Goal: Task Accomplishment & Management: Manage account settings

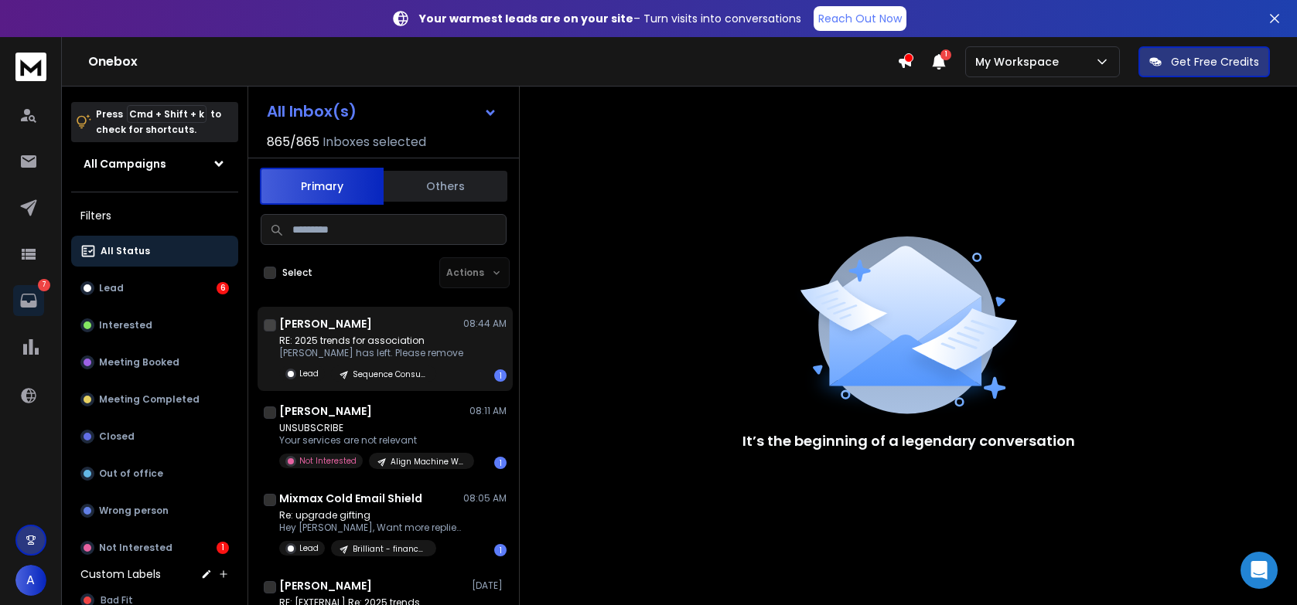
click at [401, 343] on p "RE: 2025 trends for association" at bounding box center [371, 341] width 184 height 12
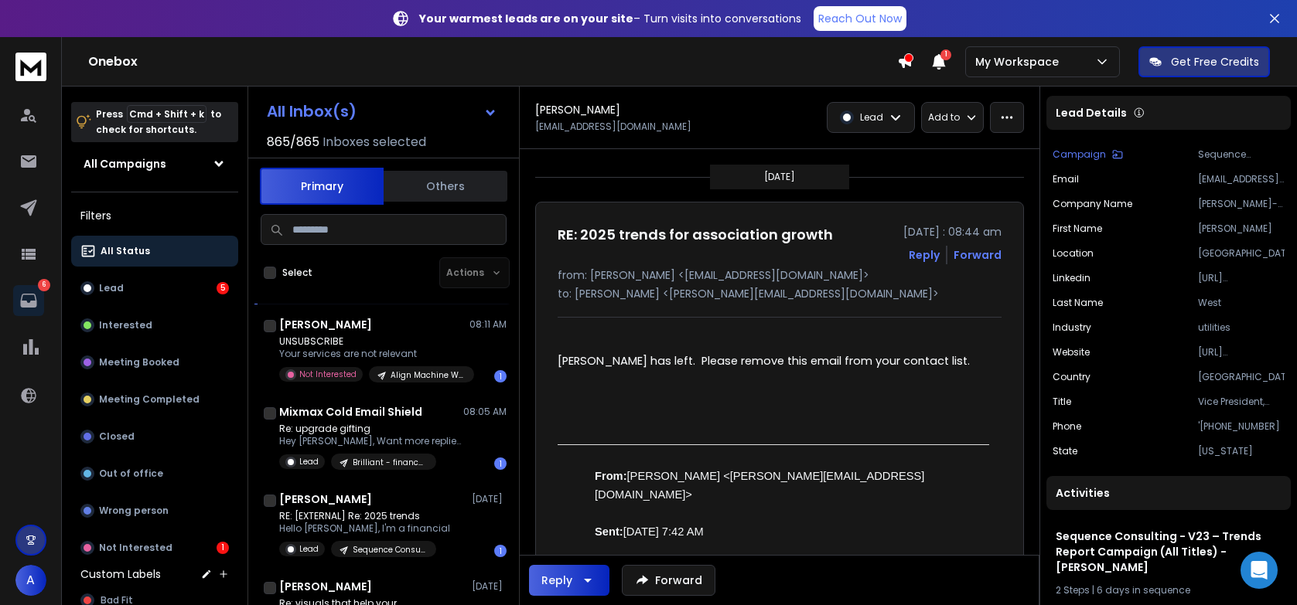
scroll to position [142, 0]
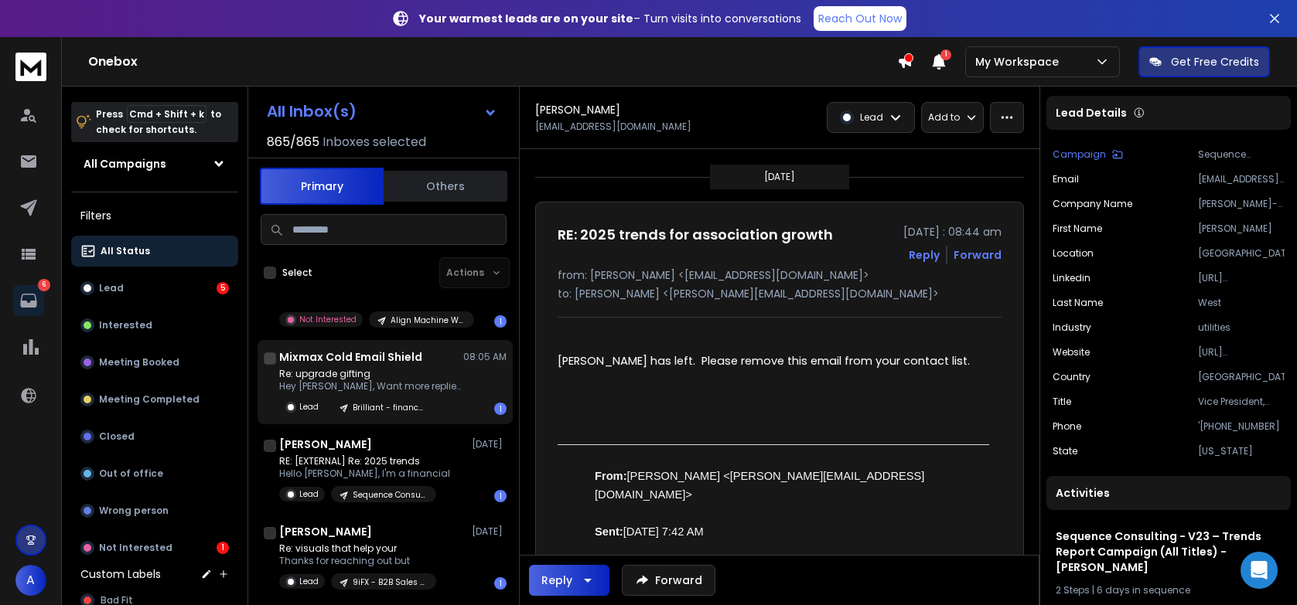
click at [419, 368] on p "Re: upgrade gifting" at bounding box center [372, 374] width 186 height 12
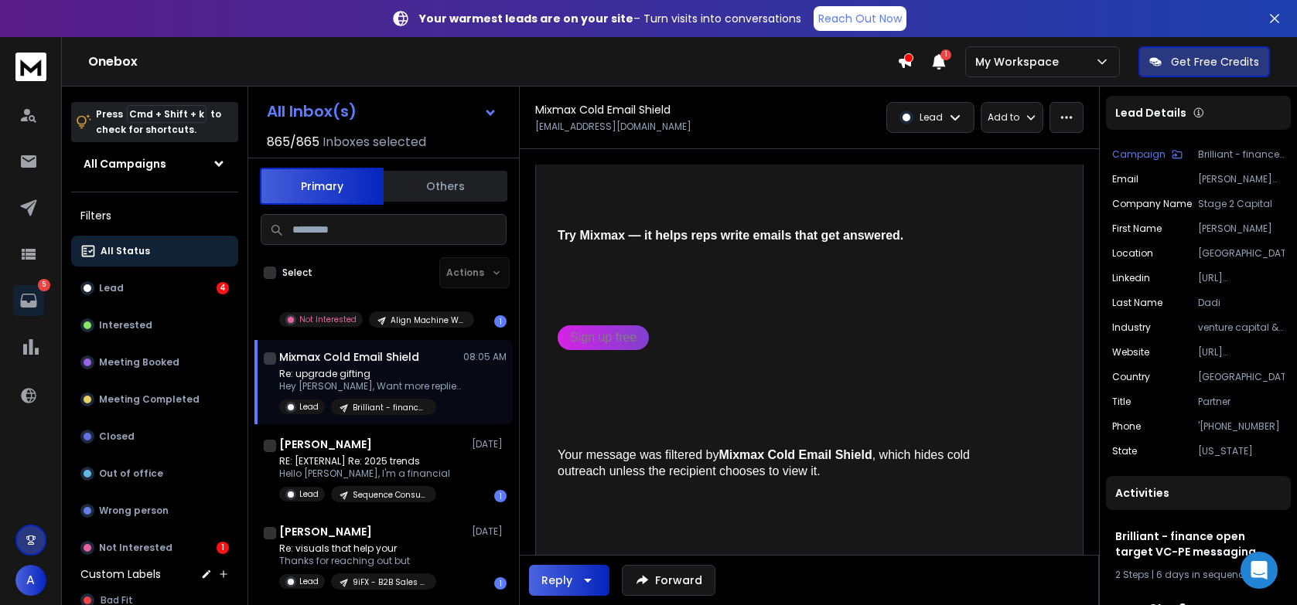
scroll to position [206, 0]
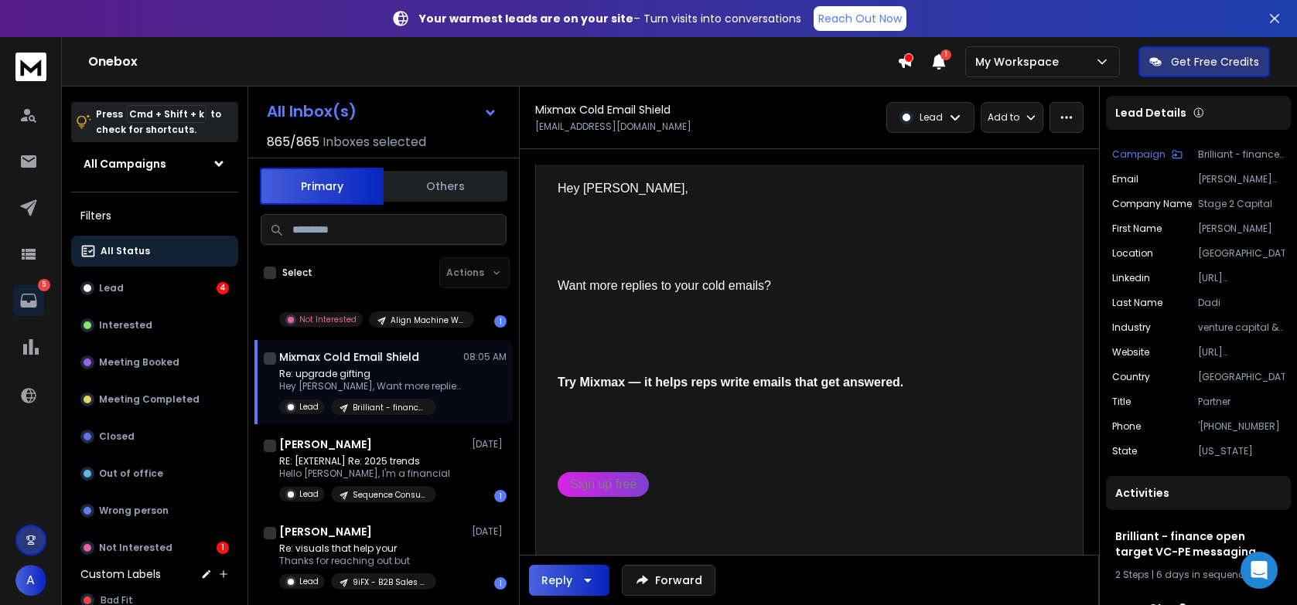
click at [265, 359] on button "button" at bounding box center [270, 359] width 12 height 12
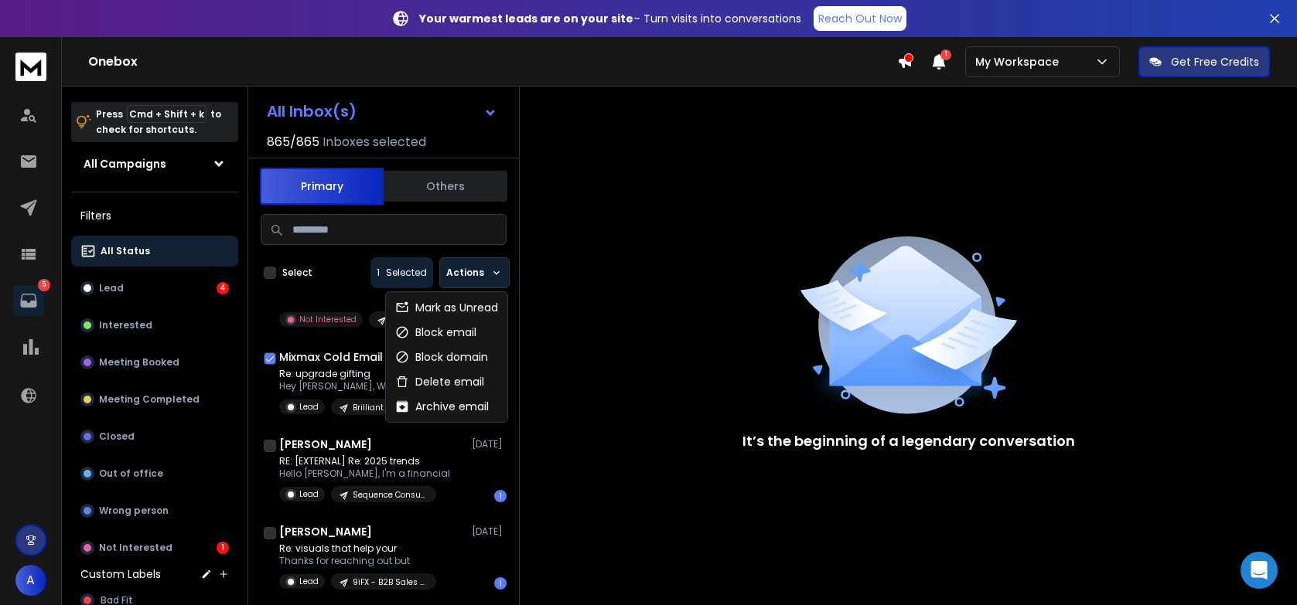
click at [482, 278] on p "Actions" at bounding box center [465, 273] width 38 height 12
click at [462, 380] on div "Delete email" at bounding box center [439, 381] width 89 height 15
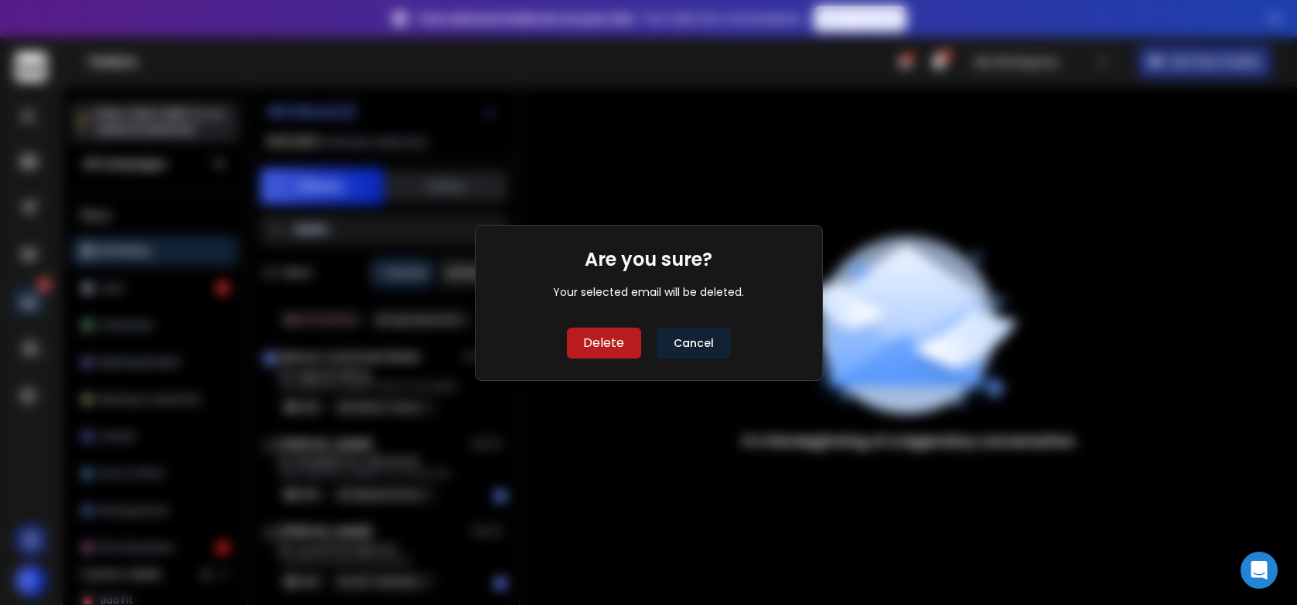
click at [601, 336] on button "Delete" at bounding box center [604, 343] width 74 height 31
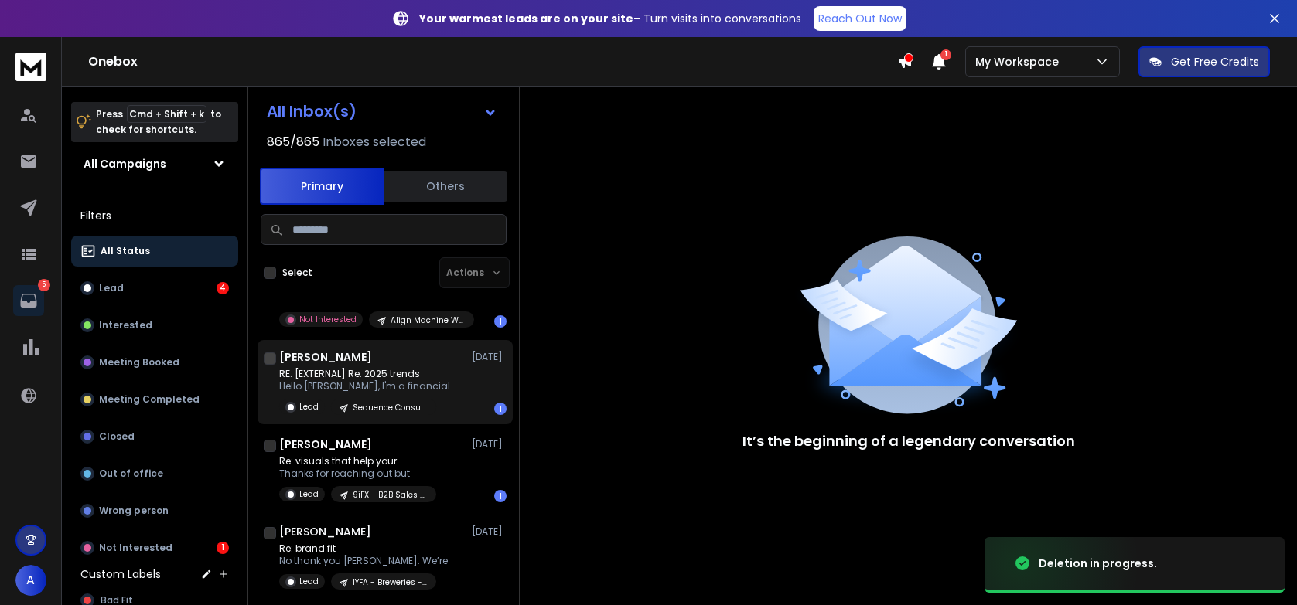
click at [411, 358] on div "Cliffe Allen 10 Aug" at bounding box center [392, 357] width 227 height 15
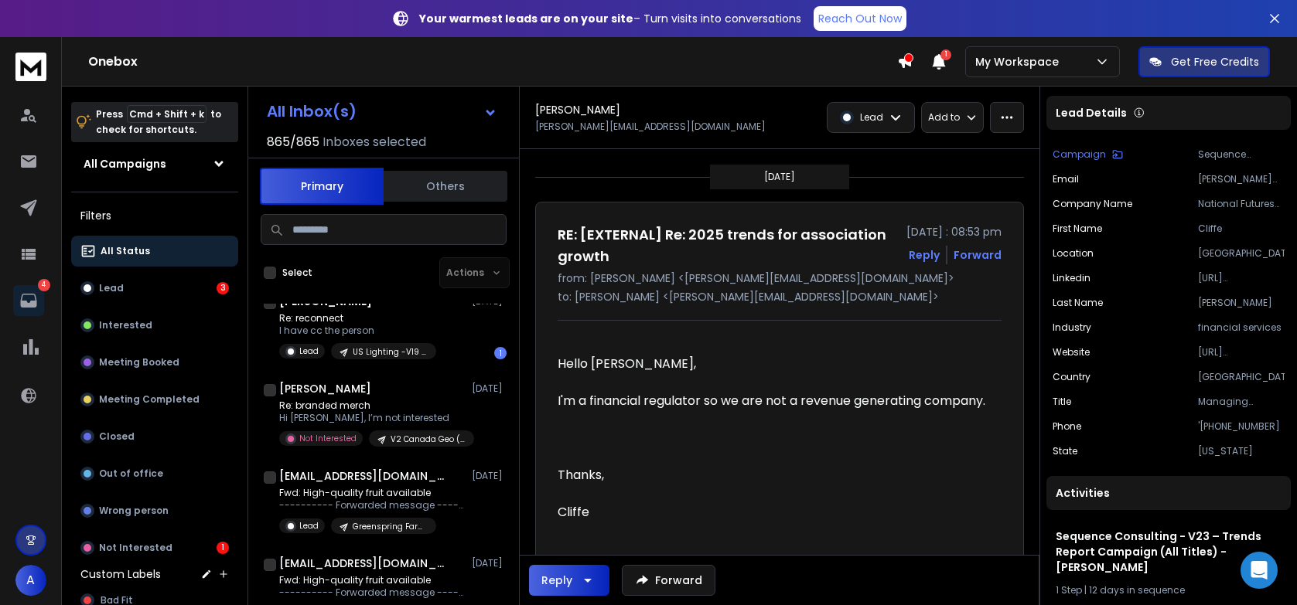
scroll to position [562, 0]
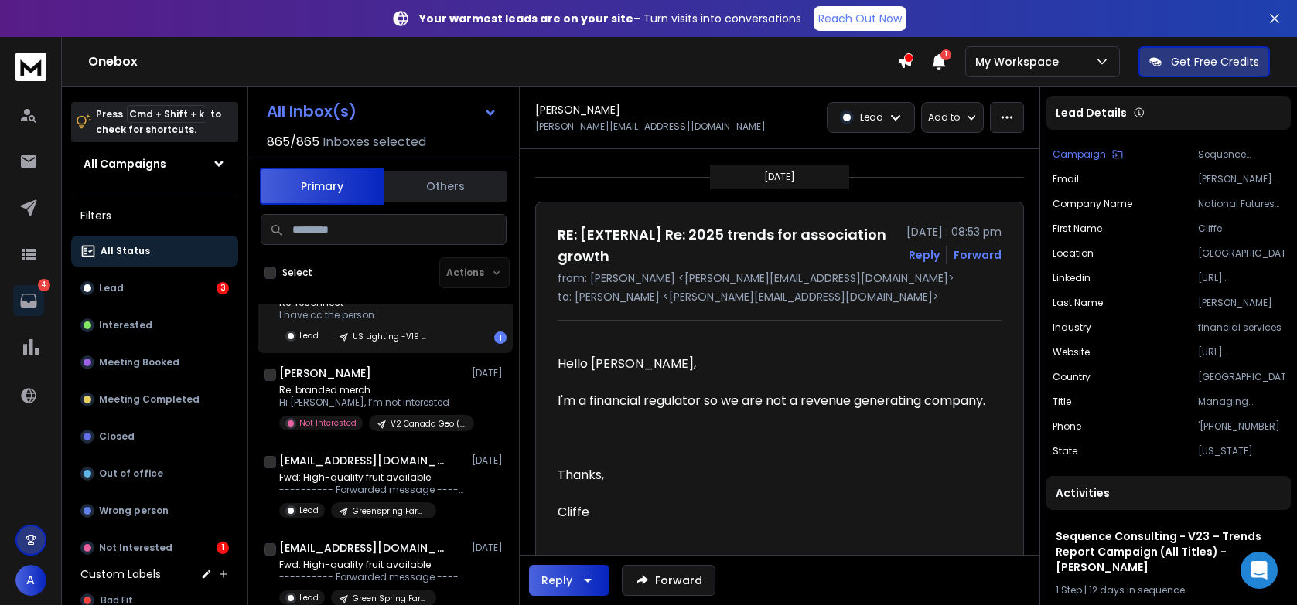
click at [438, 328] on div "Re: reconnect I have cc the person Lead US Lighting -V19 Messaging - Cold Lead …" at bounding box center [392, 320] width 227 height 47
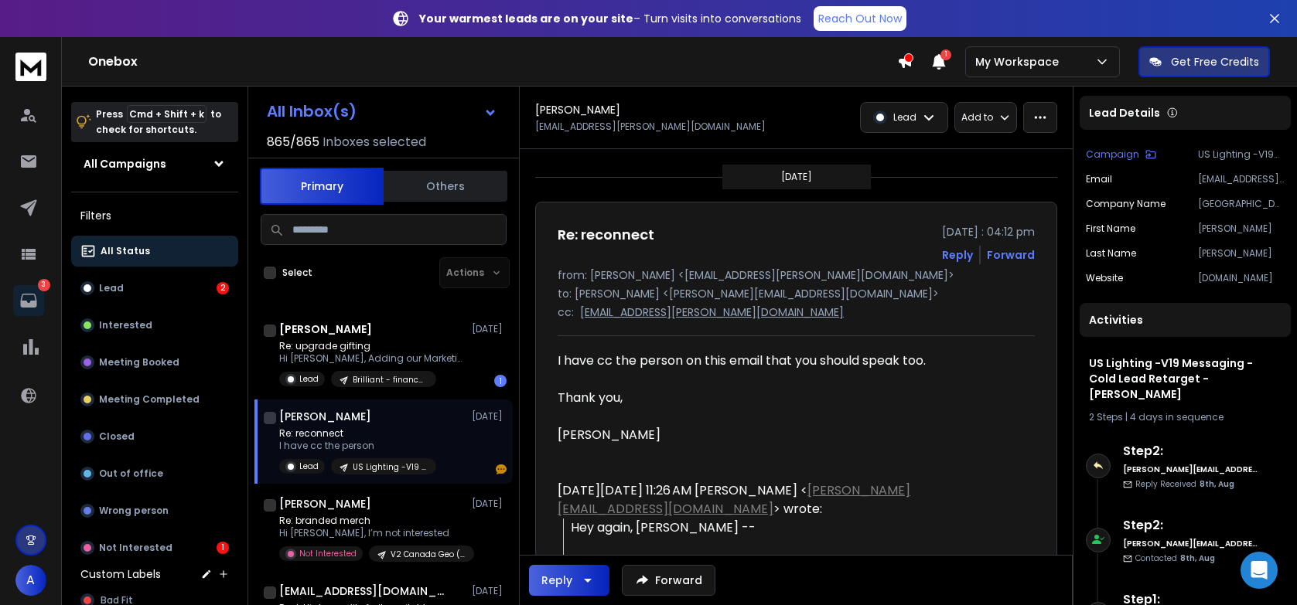
scroll to position [346, 0]
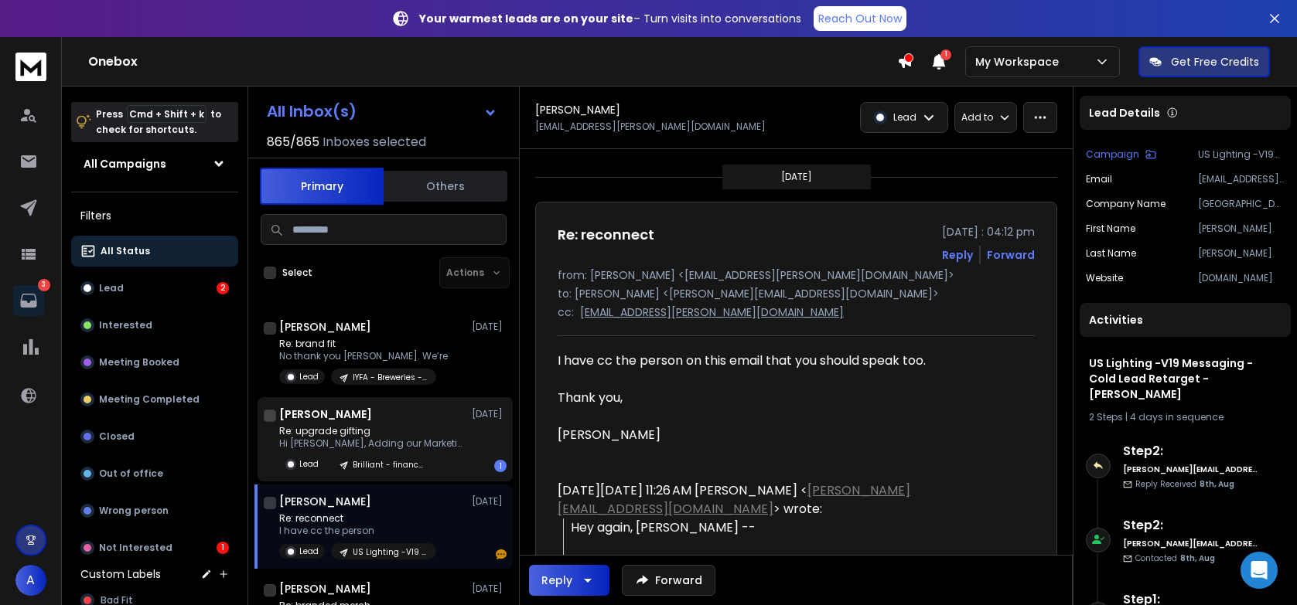
click at [391, 434] on p "Re: upgrade gifting" at bounding box center [372, 431] width 186 height 12
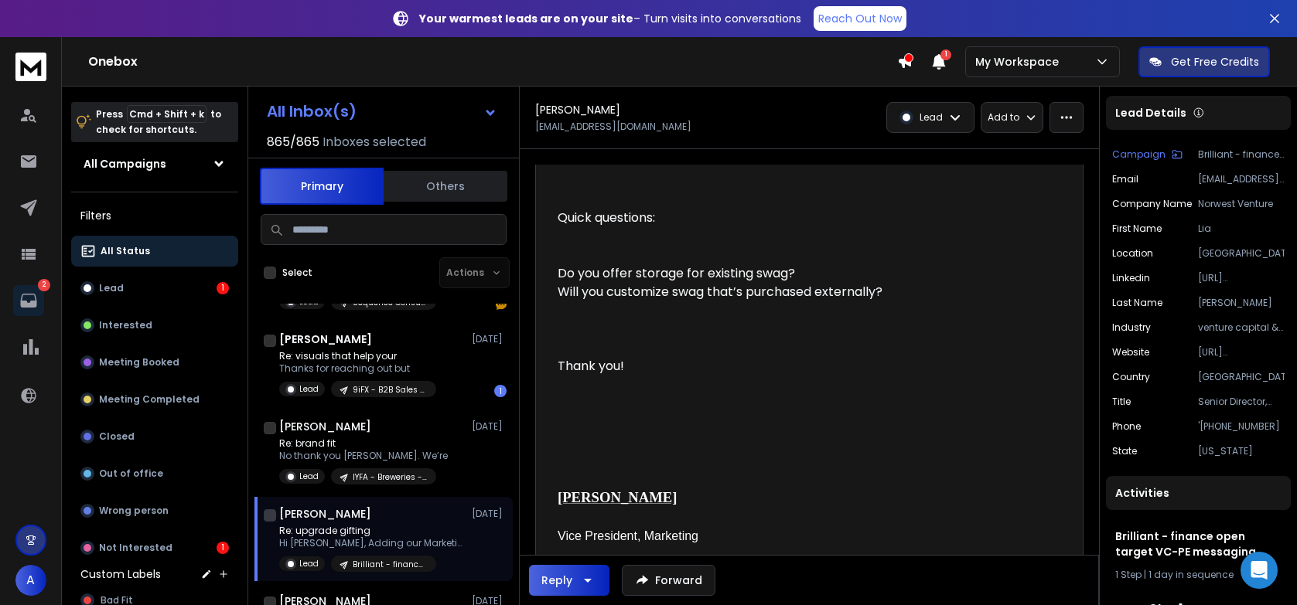
scroll to position [0, 0]
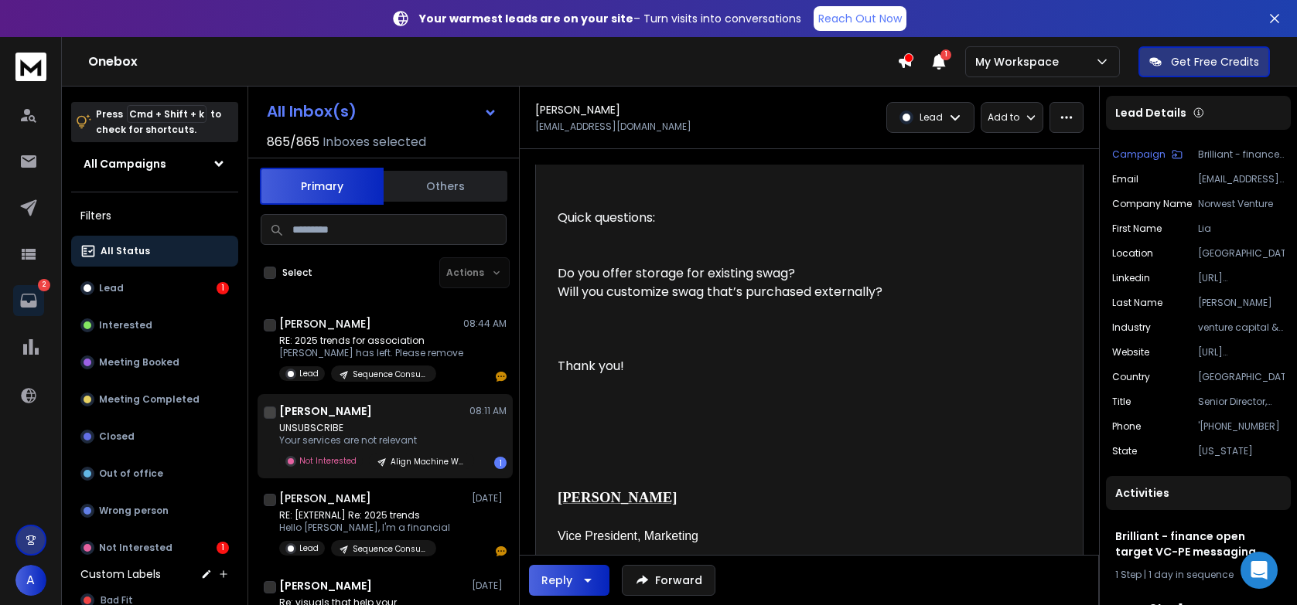
click at [344, 425] on p "UNSUBSCRIBE" at bounding box center [372, 428] width 186 height 12
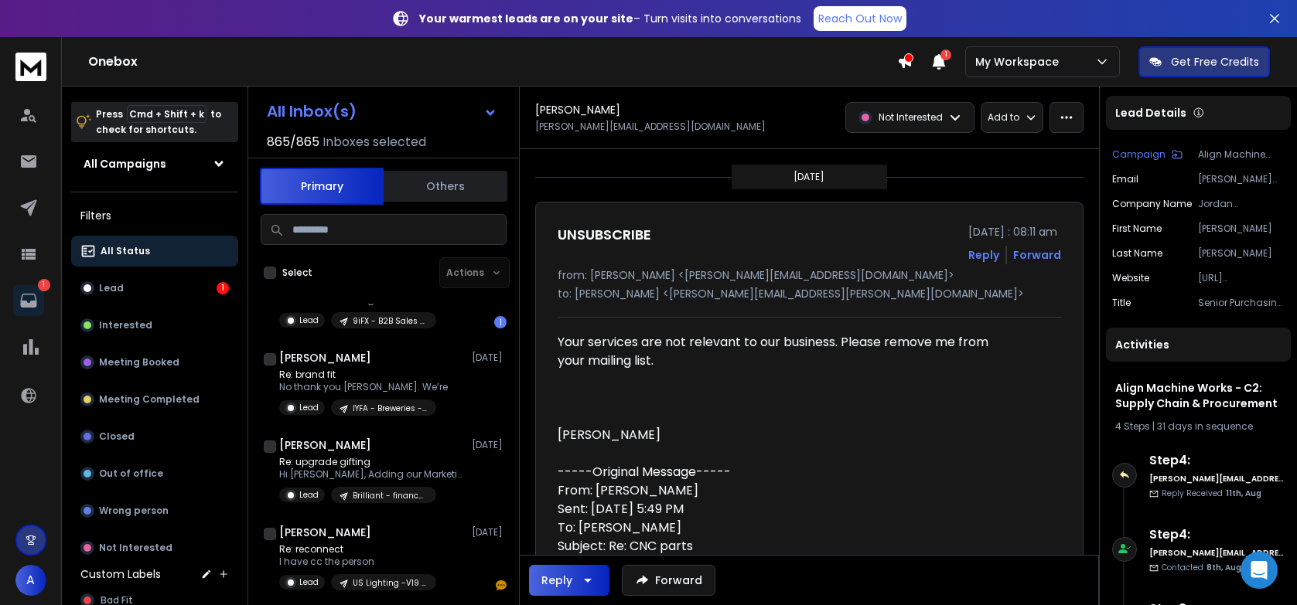
scroll to position [301, 0]
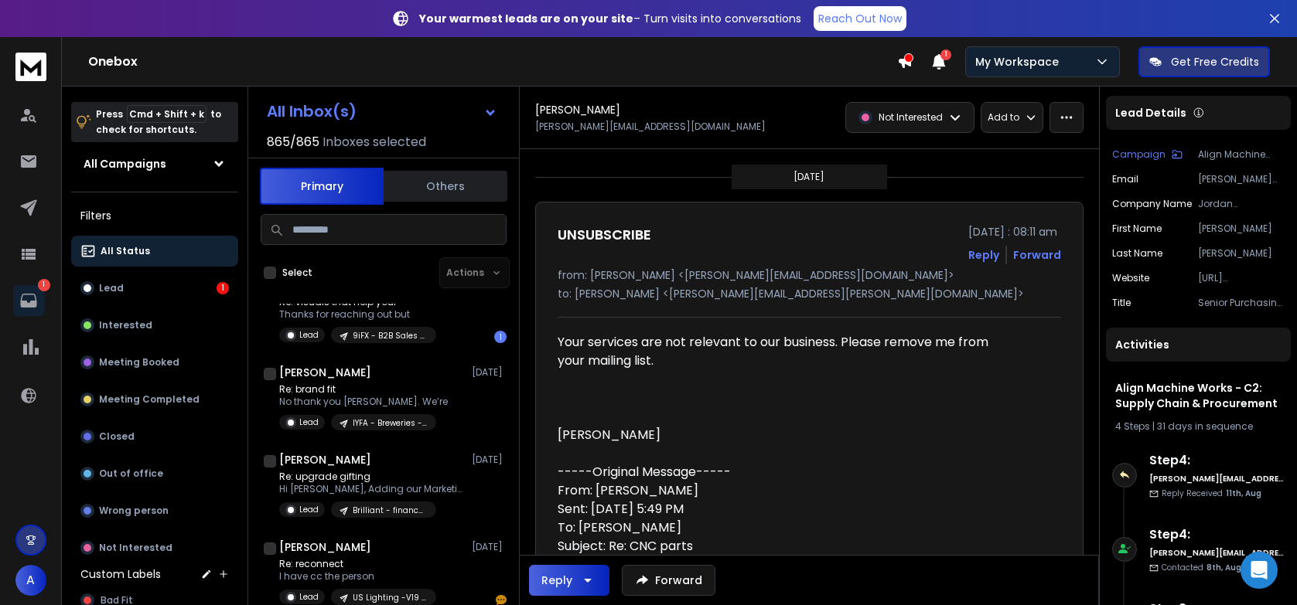
click at [1081, 58] on div "My Workspace" at bounding box center [1042, 61] width 135 height 15
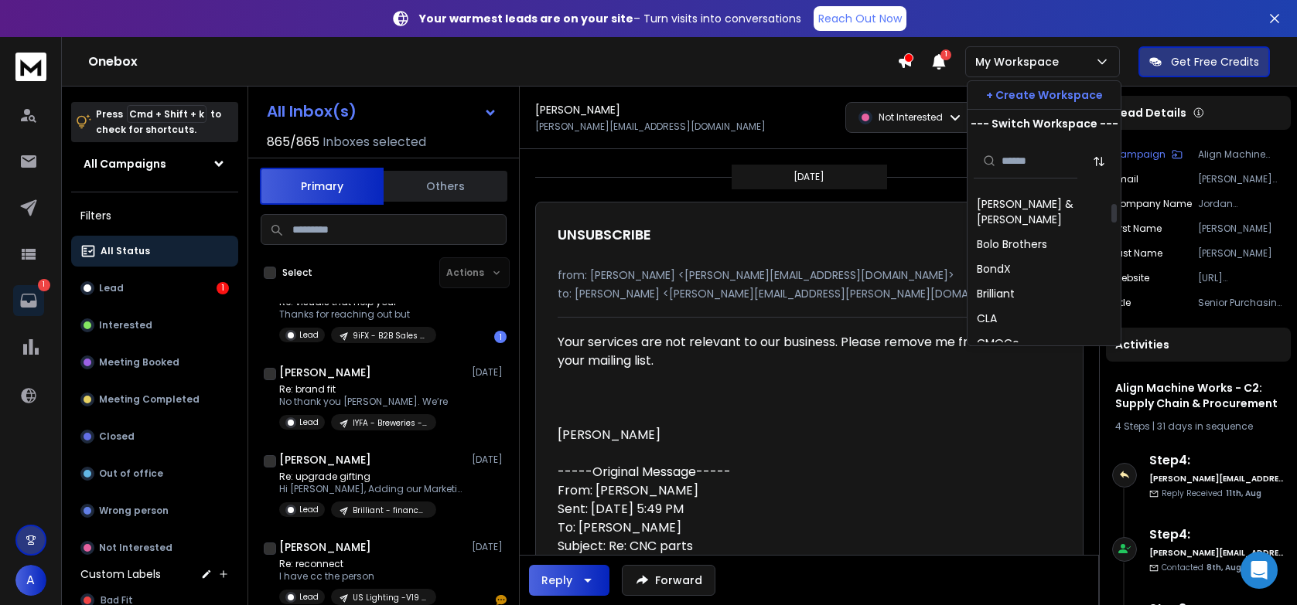
scroll to position [150, 0]
drag, startPoint x: 1115, startPoint y: 205, endPoint x: 1114, endPoint y: 223, distance: 17.8
click at [1114, 223] on div at bounding box center [1113, 215] width 5 height 19
click at [1059, 276] on div "Brilliant" at bounding box center [1043, 288] width 147 height 25
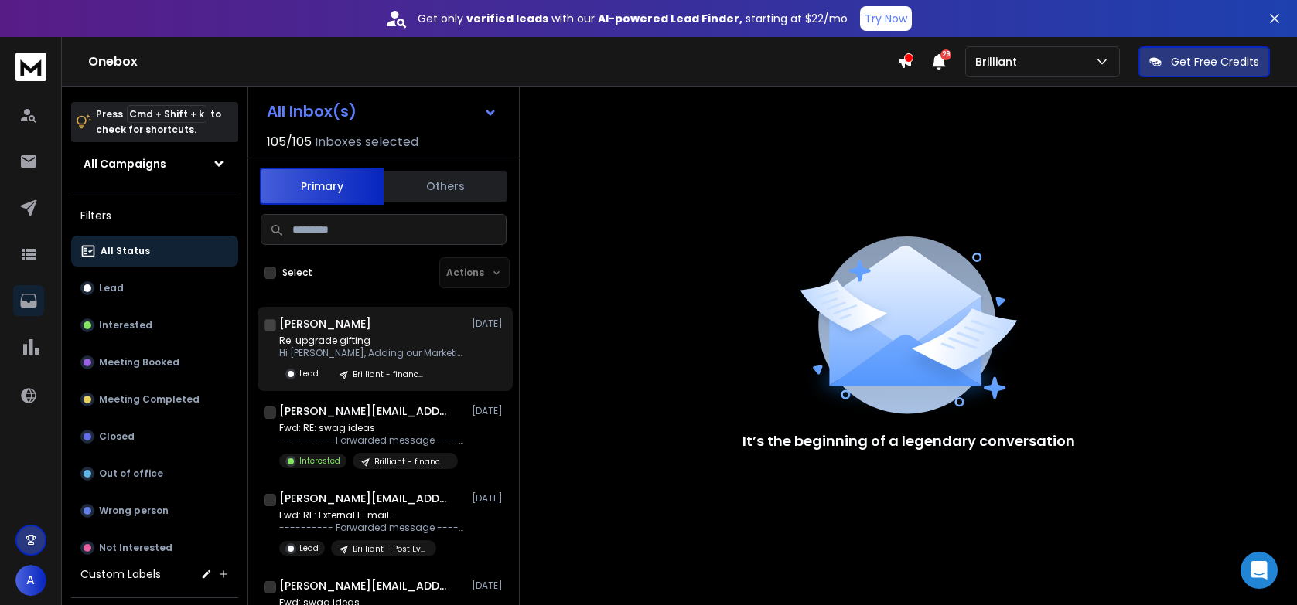
click at [391, 336] on p "Re: upgrade gifting" at bounding box center [372, 341] width 186 height 12
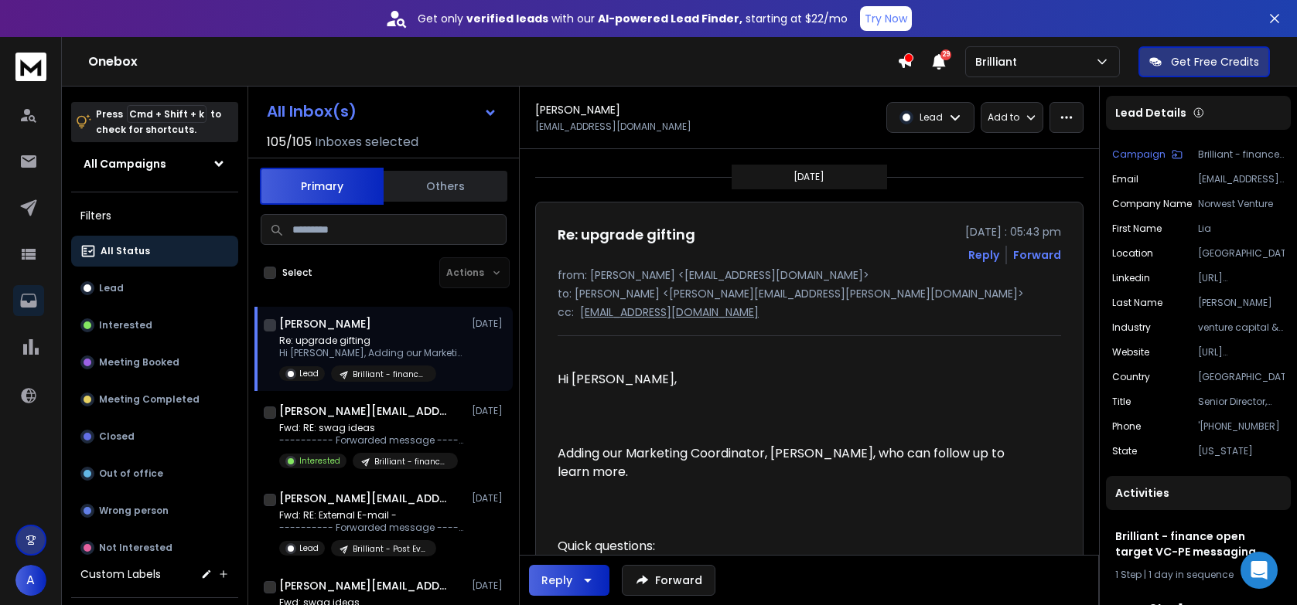
click at [940, 114] on p "Lead" at bounding box center [930, 117] width 23 height 12
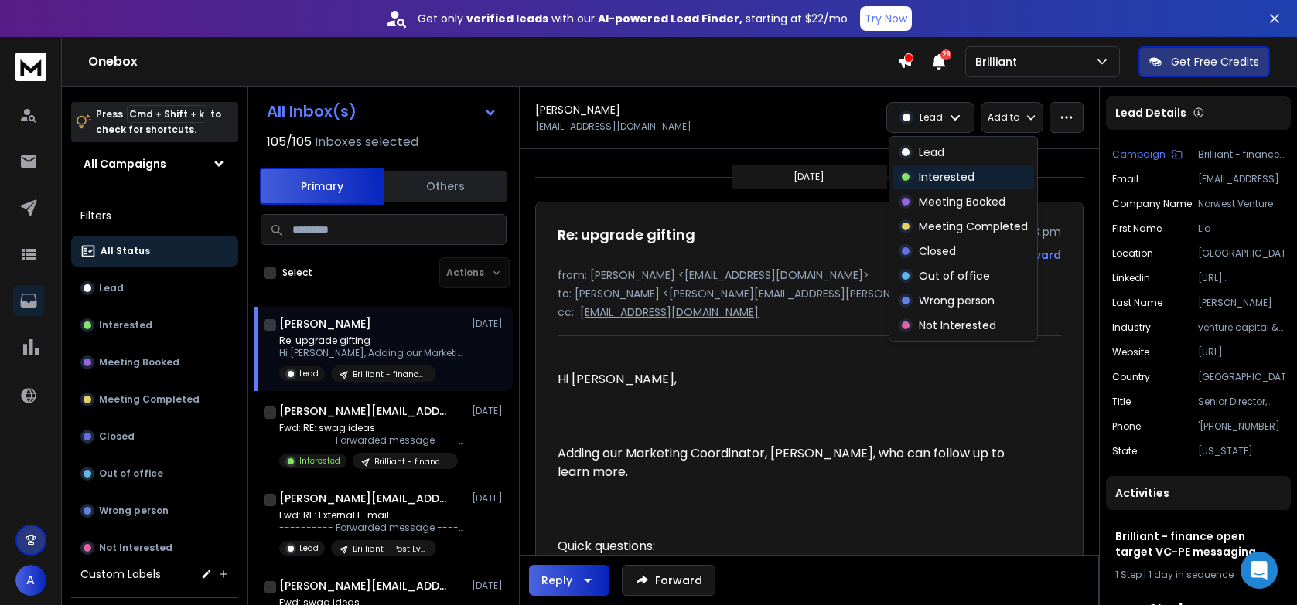
click at [931, 177] on p "Interested" at bounding box center [947, 176] width 56 height 15
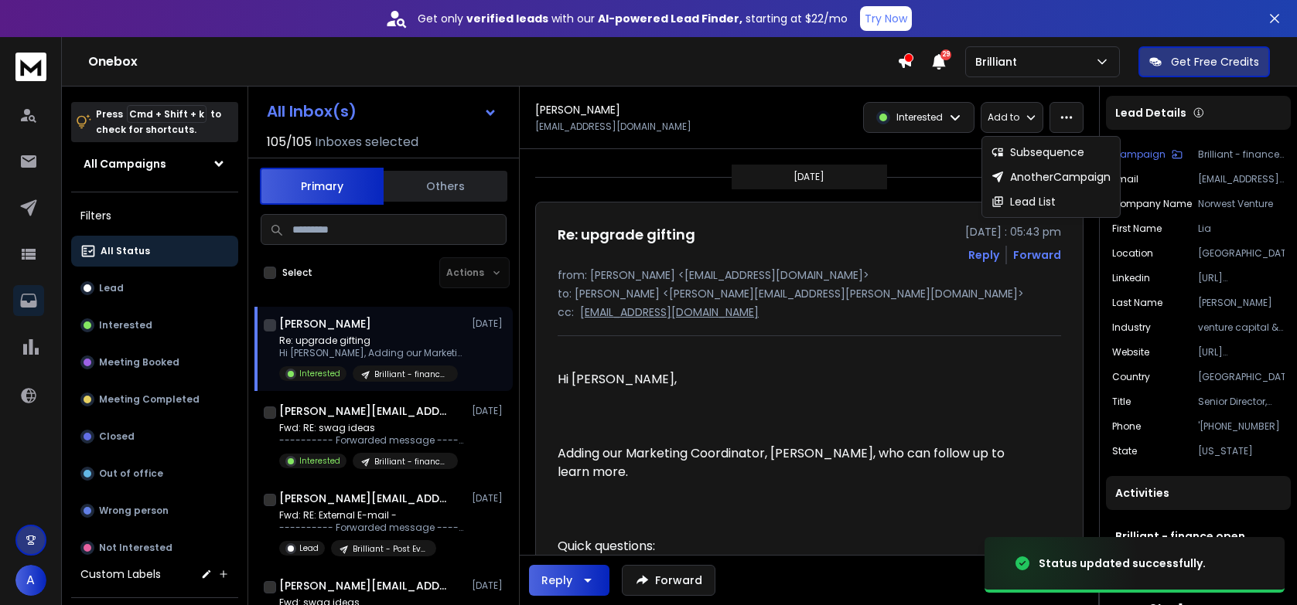
click at [1027, 121] on icon at bounding box center [1030, 117] width 11 height 11
click at [1075, 118] on button "button" at bounding box center [1066, 117] width 34 height 31
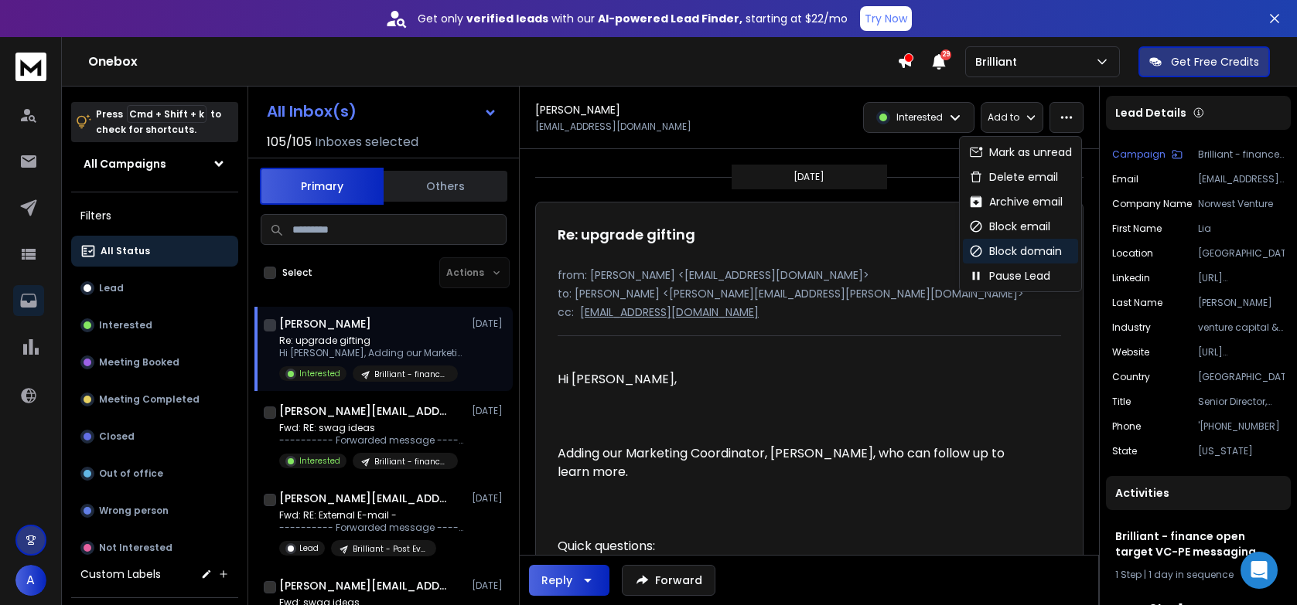
click at [1044, 252] on div "Block domain" at bounding box center [1015, 251] width 93 height 15
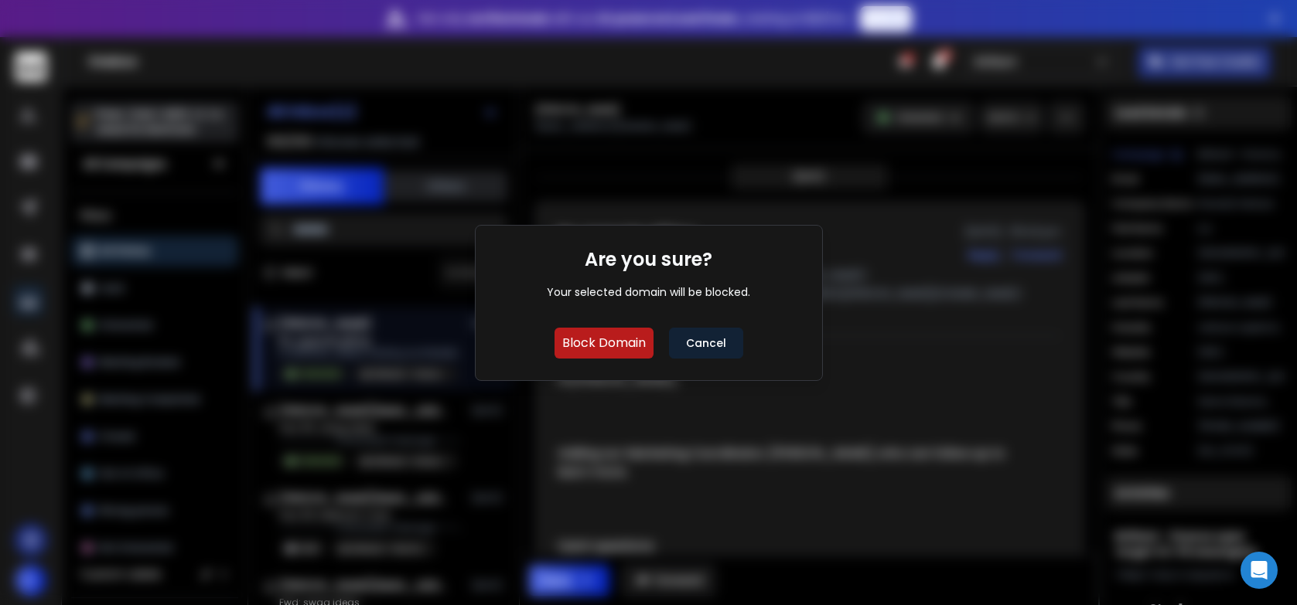
click at [612, 344] on button "Block Domain" at bounding box center [603, 343] width 99 height 31
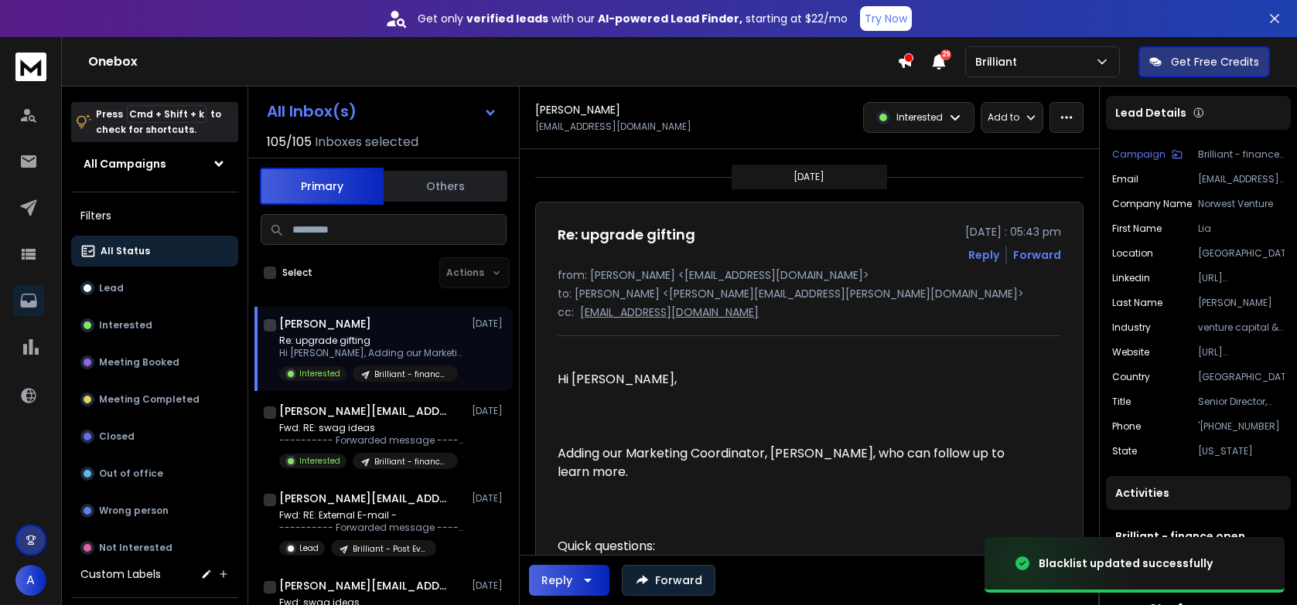
click at [676, 587] on button "Forward" at bounding box center [669, 580] width 94 height 31
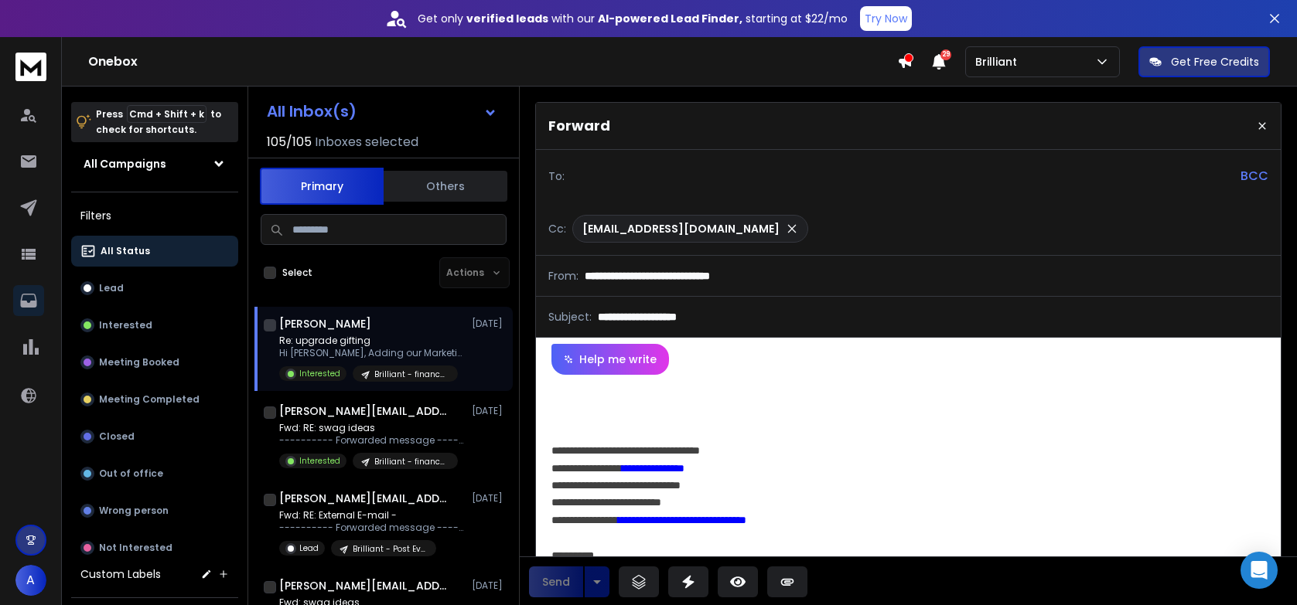
click at [786, 231] on icon at bounding box center [792, 229] width 12 height 12
click at [635, 172] on input at bounding box center [625, 176] width 108 height 28
type input "**********"
click at [639, 403] on div "**********" at bounding box center [908, 476] width 745 height 203
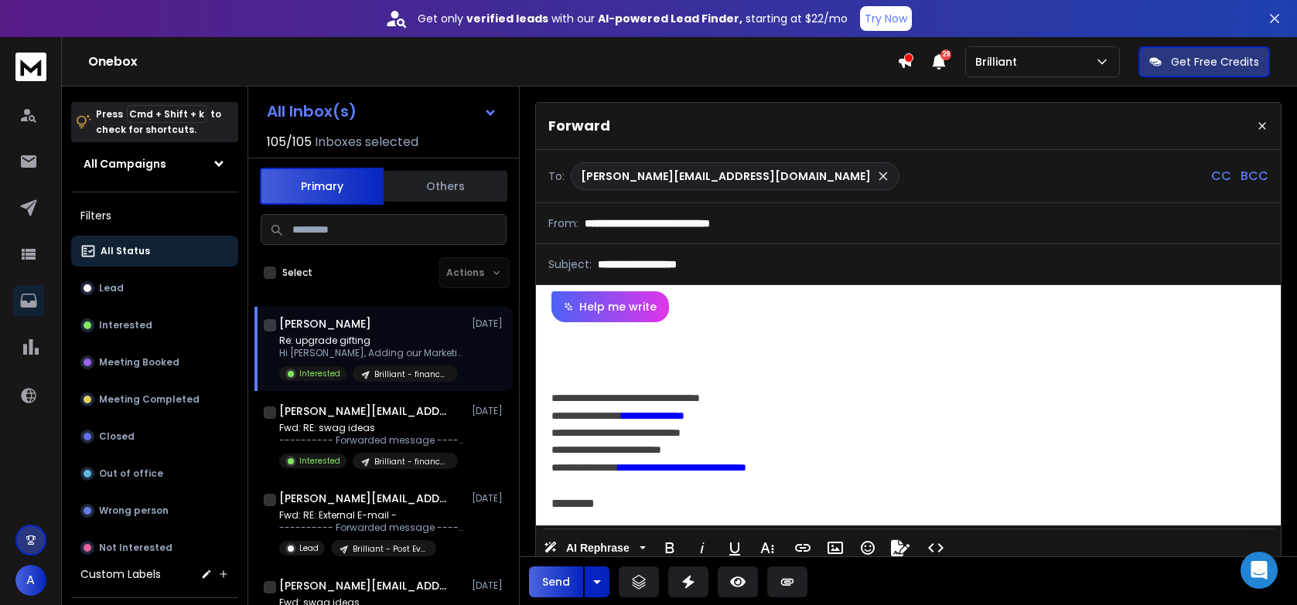
click at [551, 582] on button "Send" at bounding box center [556, 582] width 54 height 31
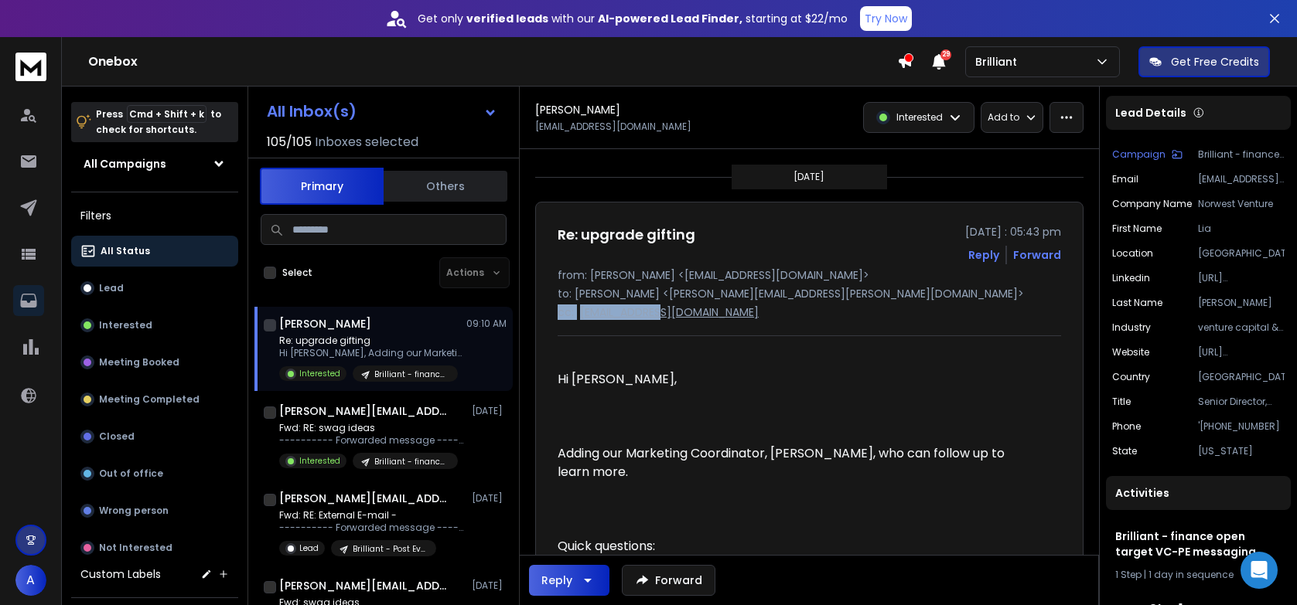
drag, startPoint x: 680, startPoint y: 315, endPoint x: 558, endPoint y: 312, distance: 121.5
click at [558, 312] on div "cc: bkoch@nvp.com" at bounding box center [809, 312] width 503 height 15
copy div "cc: bkoch@nvp.com"
click at [1042, 60] on div "Brilliant" at bounding box center [1042, 61] width 135 height 15
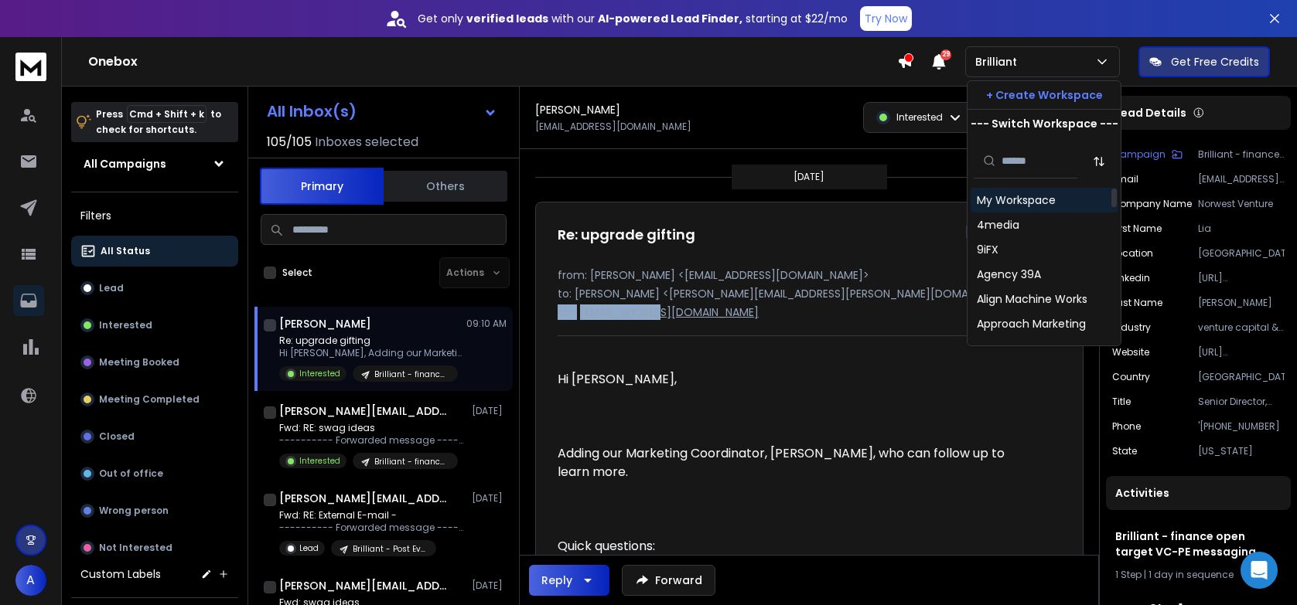
click at [1016, 200] on div "My Workspace" at bounding box center [1016, 200] width 79 height 15
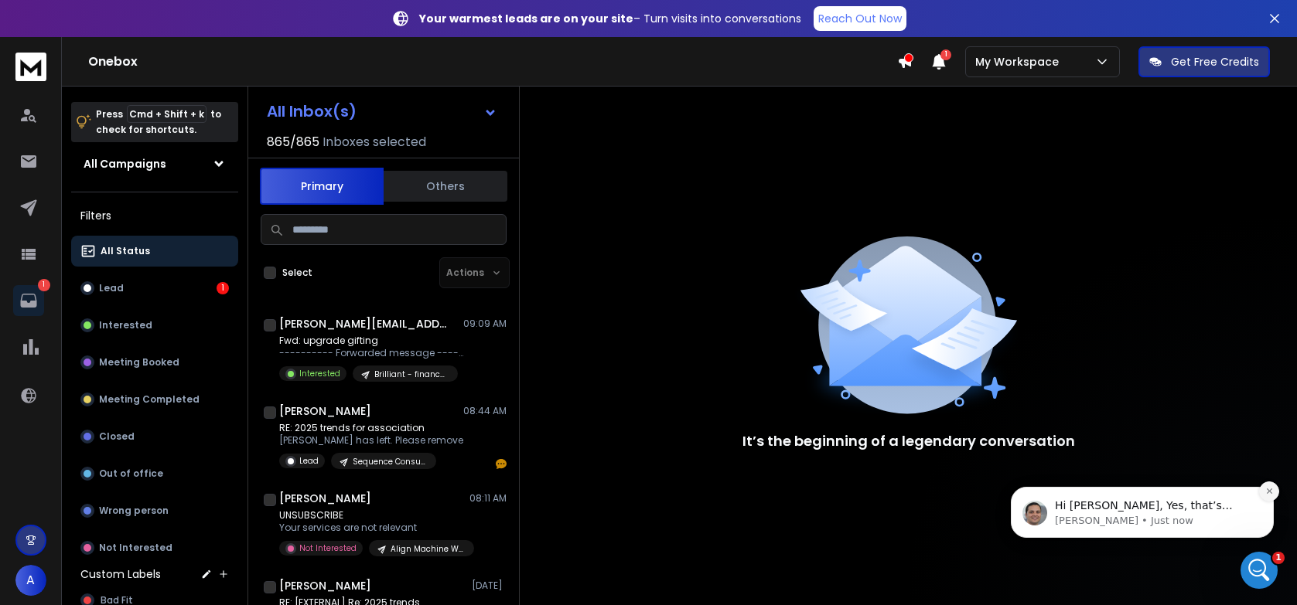
click at [1270, 488] on icon "Dismiss notification" at bounding box center [1269, 491] width 9 height 9
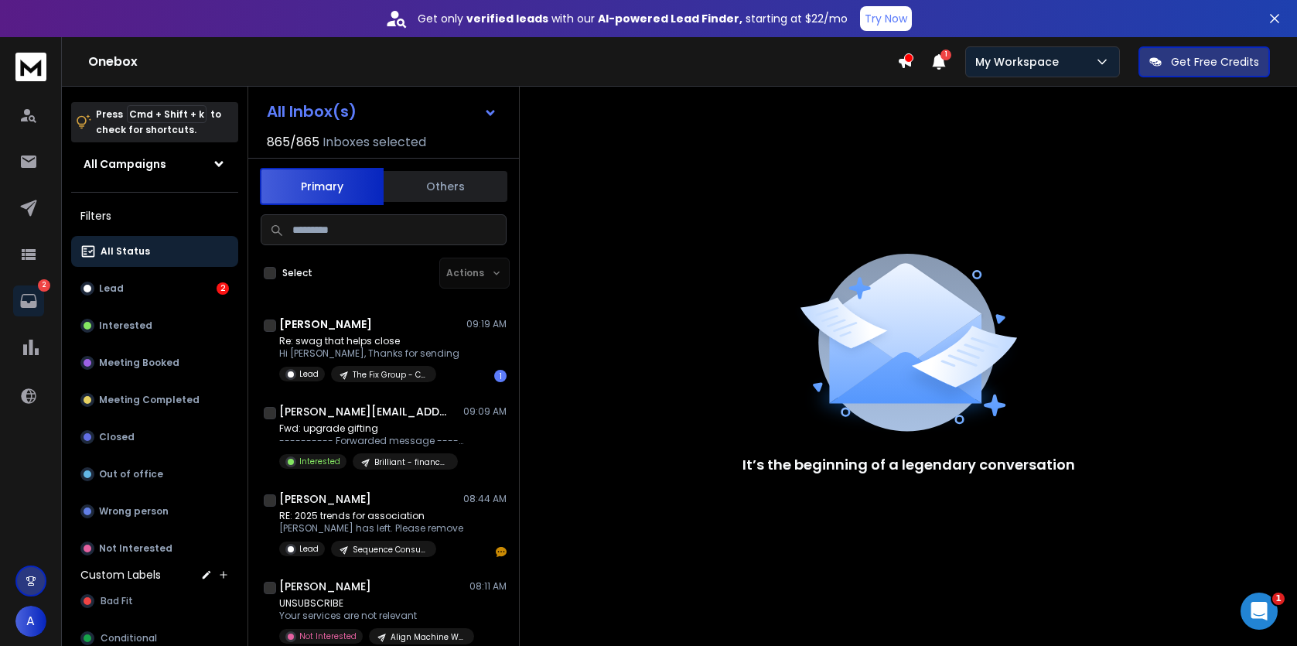
click at [1110, 62] on icon "button" at bounding box center [1101, 61] width 15 height 15
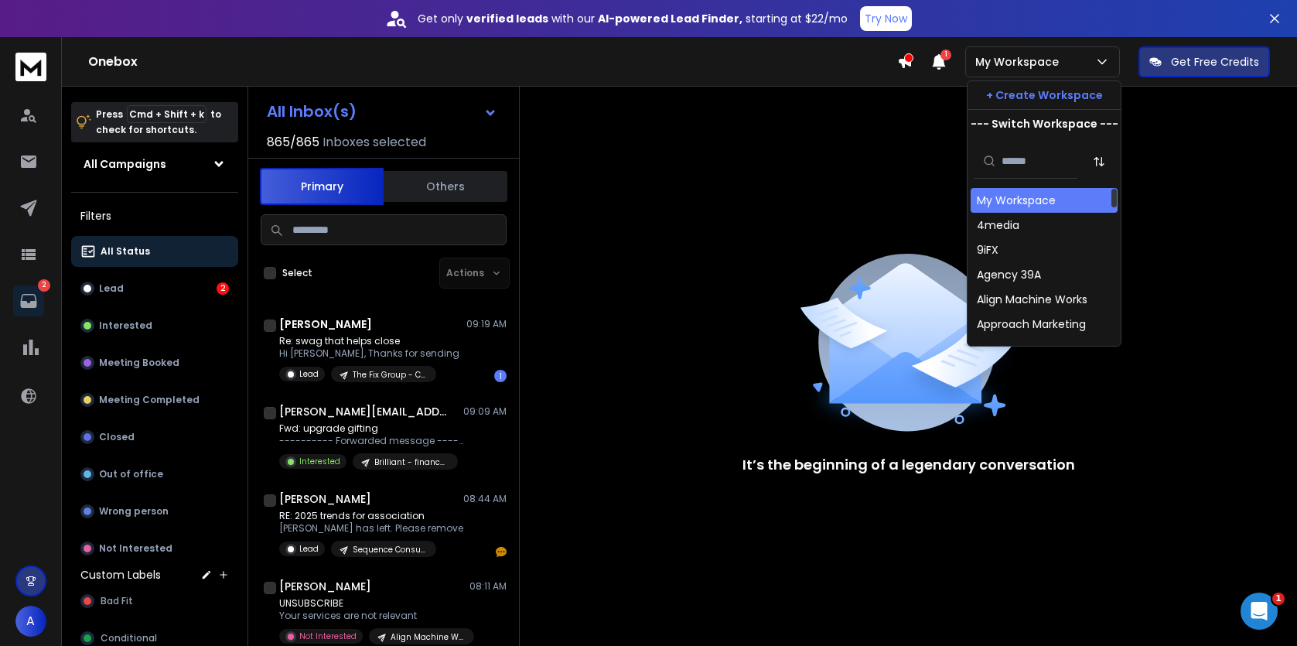
click at [1115, 197] on div at bounding box center [1113, 198] width 5 height 19
click at [1061, 302] on div "Align Machine Works" at bounding box center [1032, 299] width 111 height 15
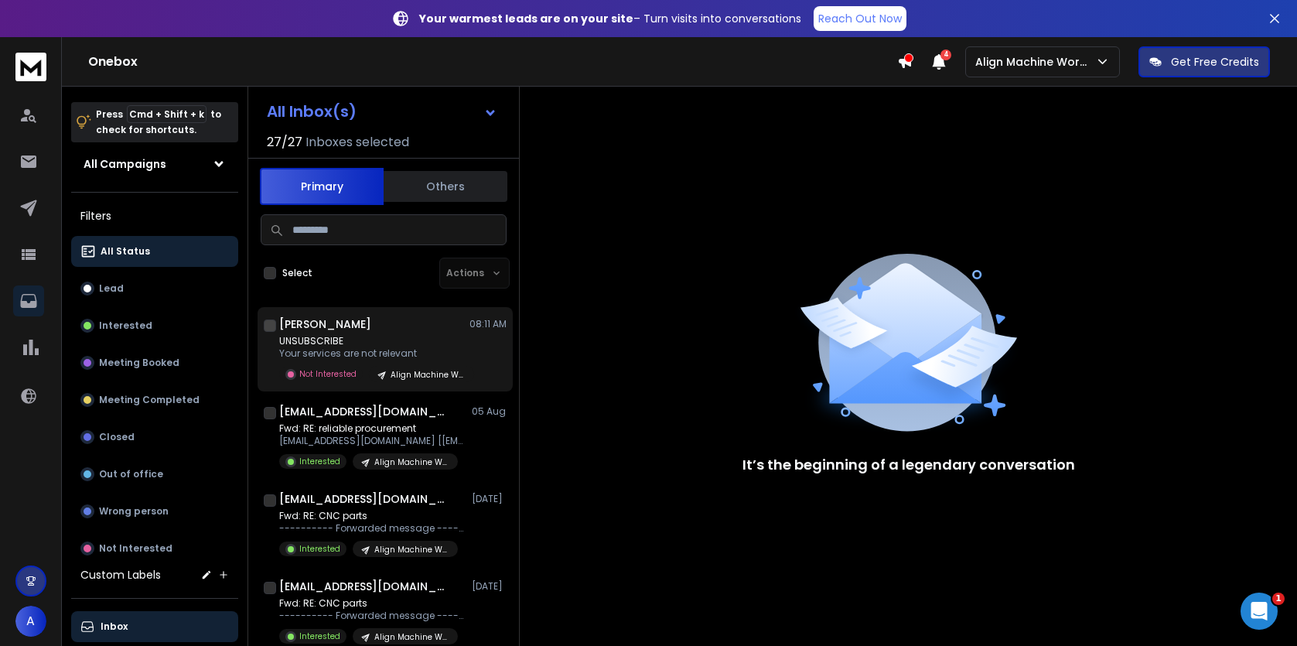
click at [412, 324] on div "[PERSON_NAME] 08:11 AM" at bounding box center [392, 323] width 227 height 15
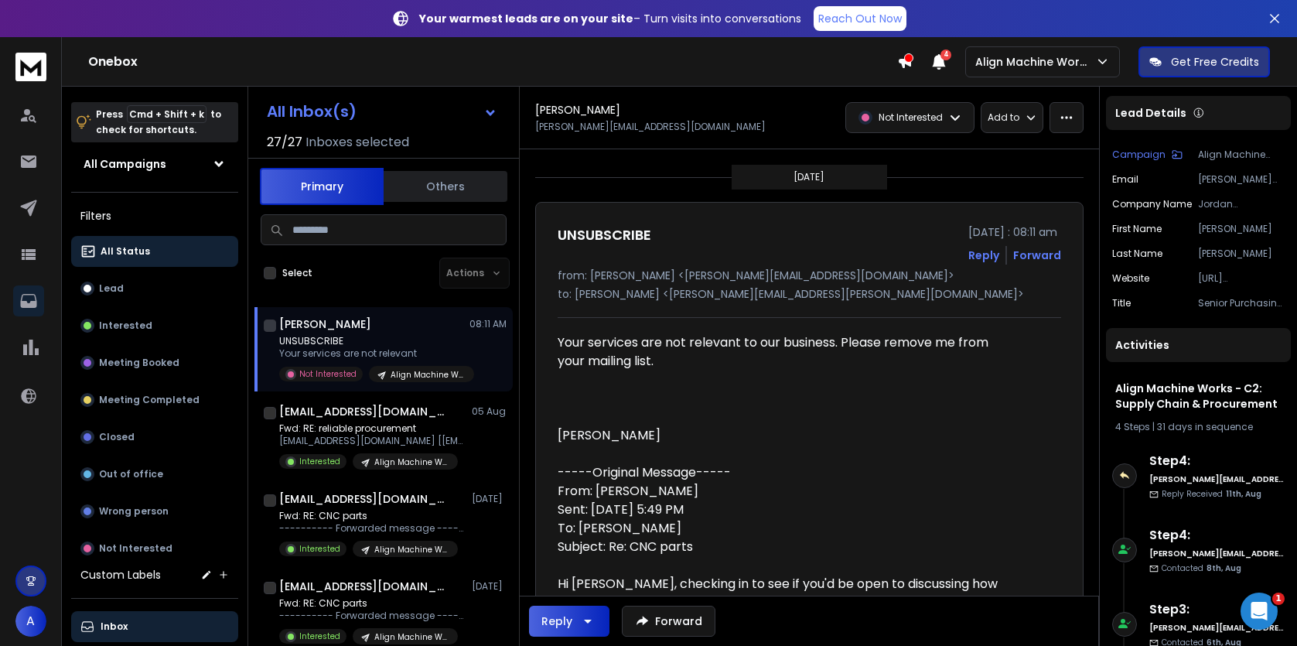
click at [1077, 121] on button "button" at bounding box center [1066, 117] width 34 height 31
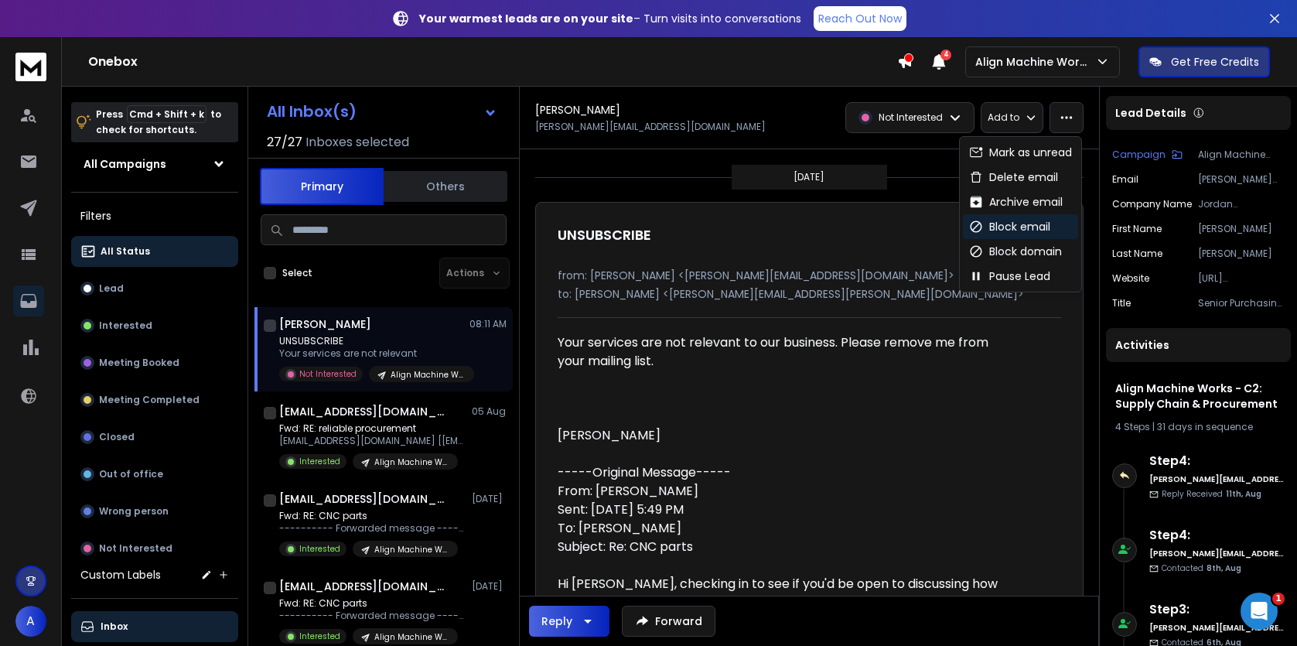
click at [1041, 223] on div "Block email" at bounding box center [1009, 226] width 81 height 15
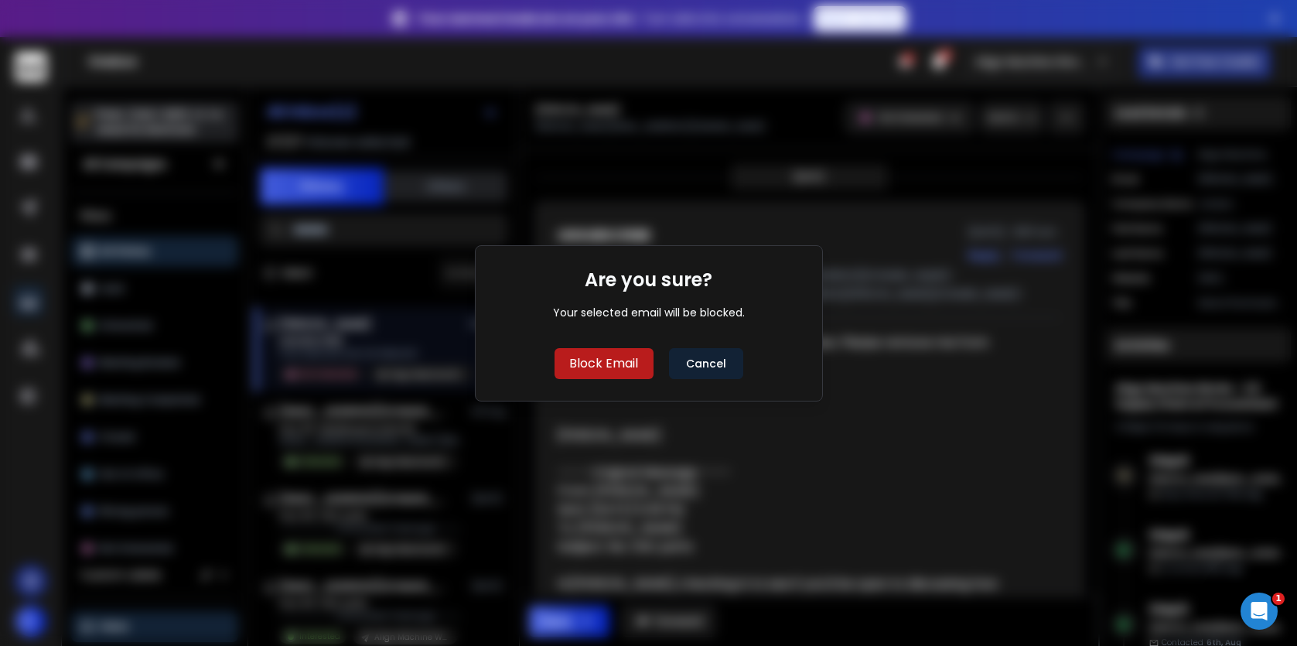
click at [609, 361] on button "Block Email" at bounding box center [603, 363] width 99 height 31
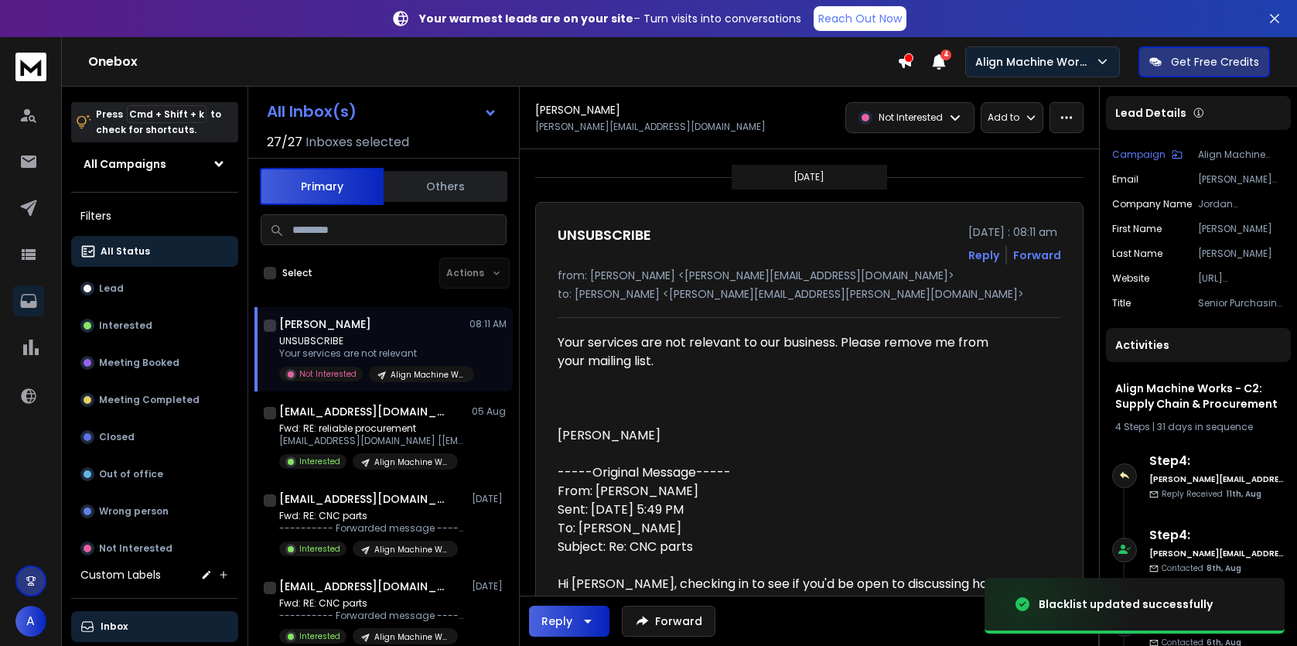
click at [1041, 63] on p "Align Machine Works" at bounding box center [1035, 61] width 120 height 15
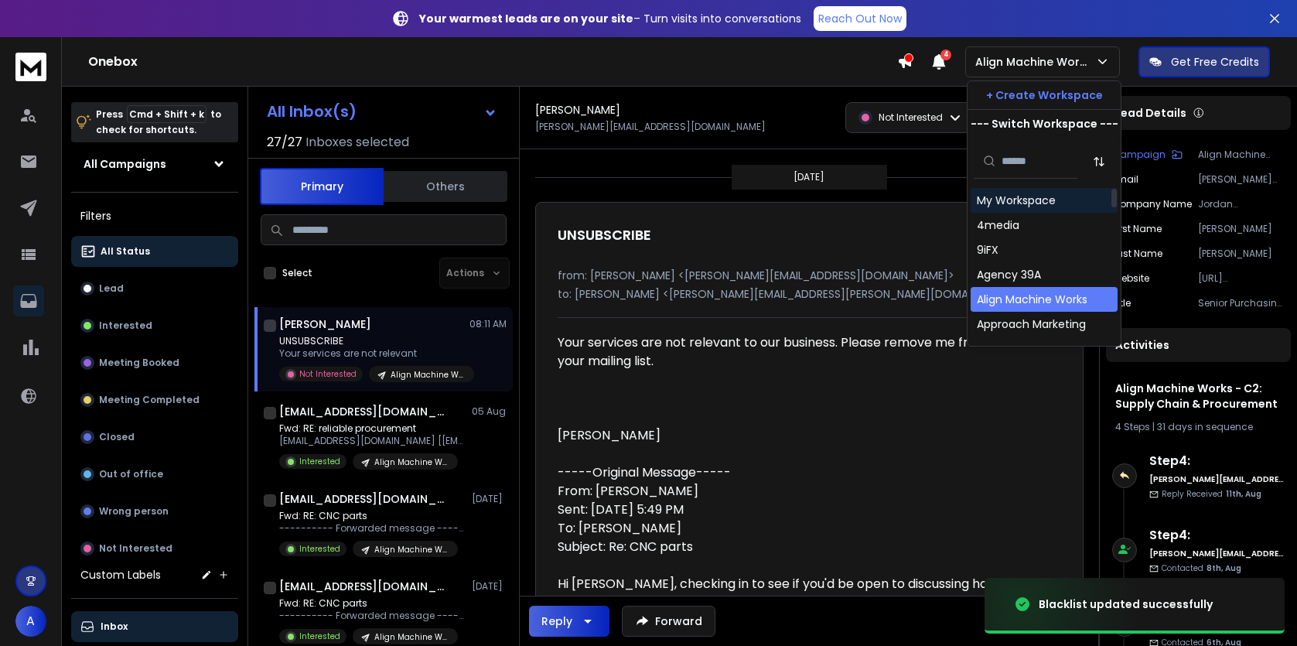
click at [1022, 196] on div "My Workspace" at bounding box center [1016, 200] width 79 height 15
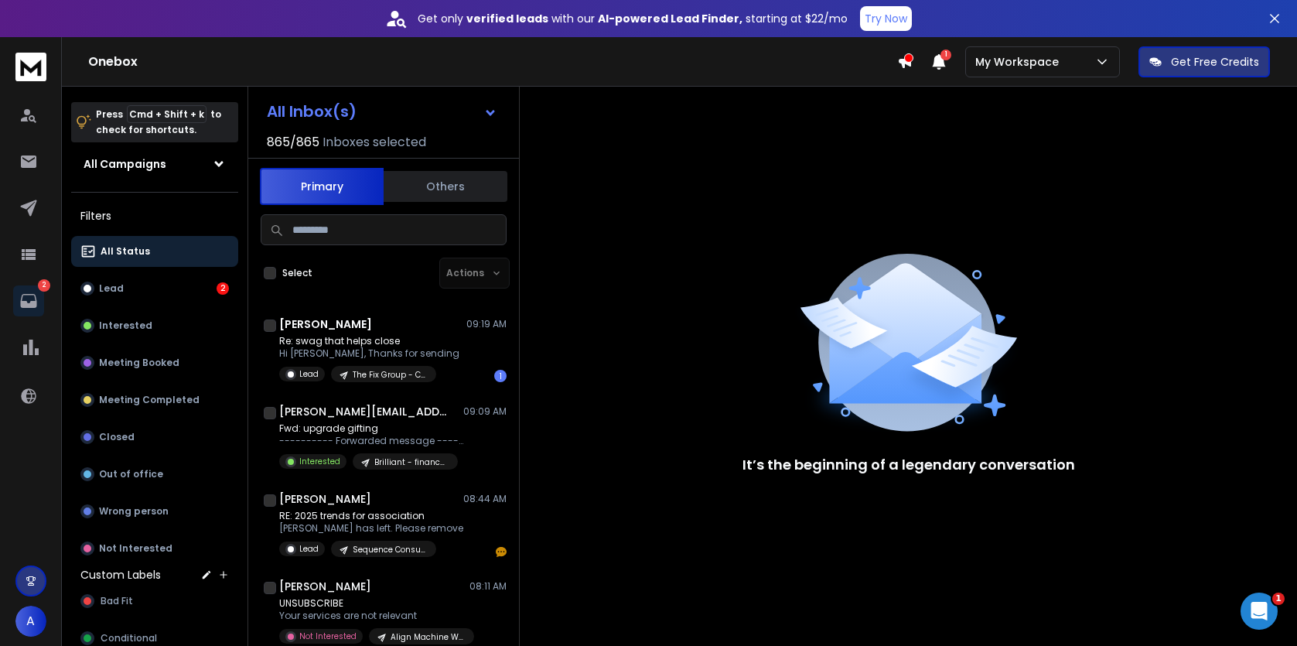
drag, startPoint x: 519, startPoint y: 330, endPoint x: 519, endPoint y: 345, distance: 14.7
click at [520, 346] on div "It’s the beginning of a legendary conversation" at bounding box center [908, 361] width 777 height 549
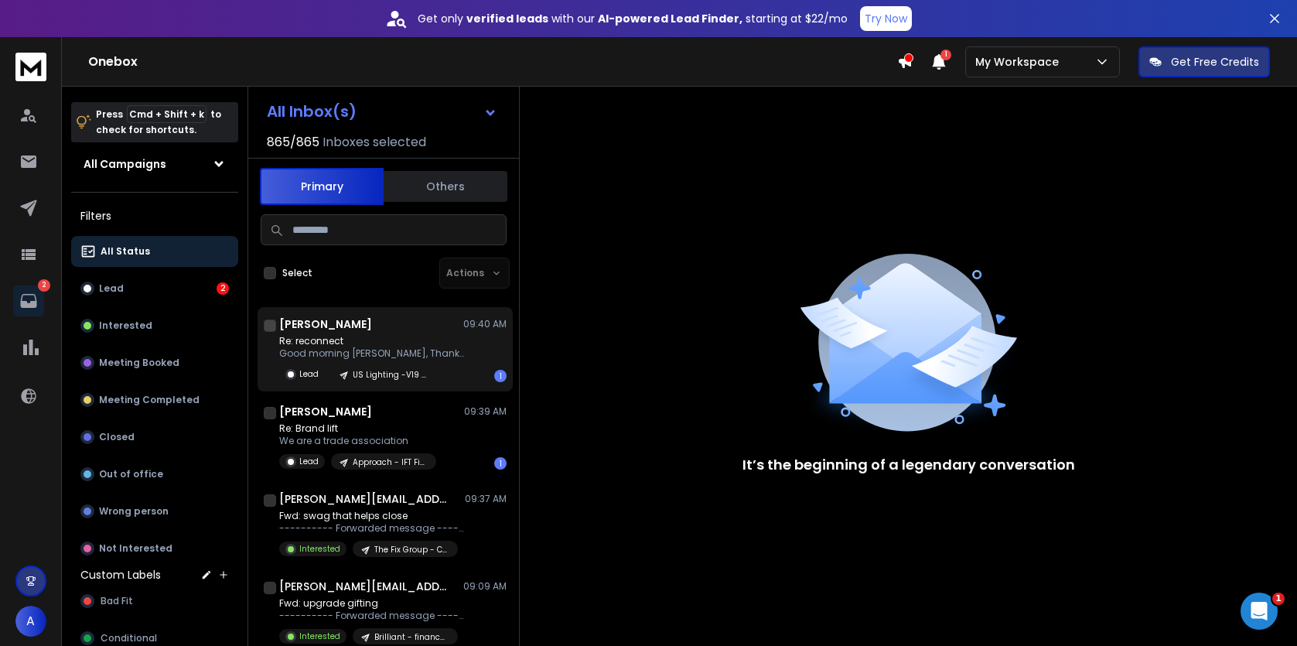
click at [391, 349] on p "Good morning [PERSON_NAME], Thank you" at bounding box center [372, 353] width 186 height 12
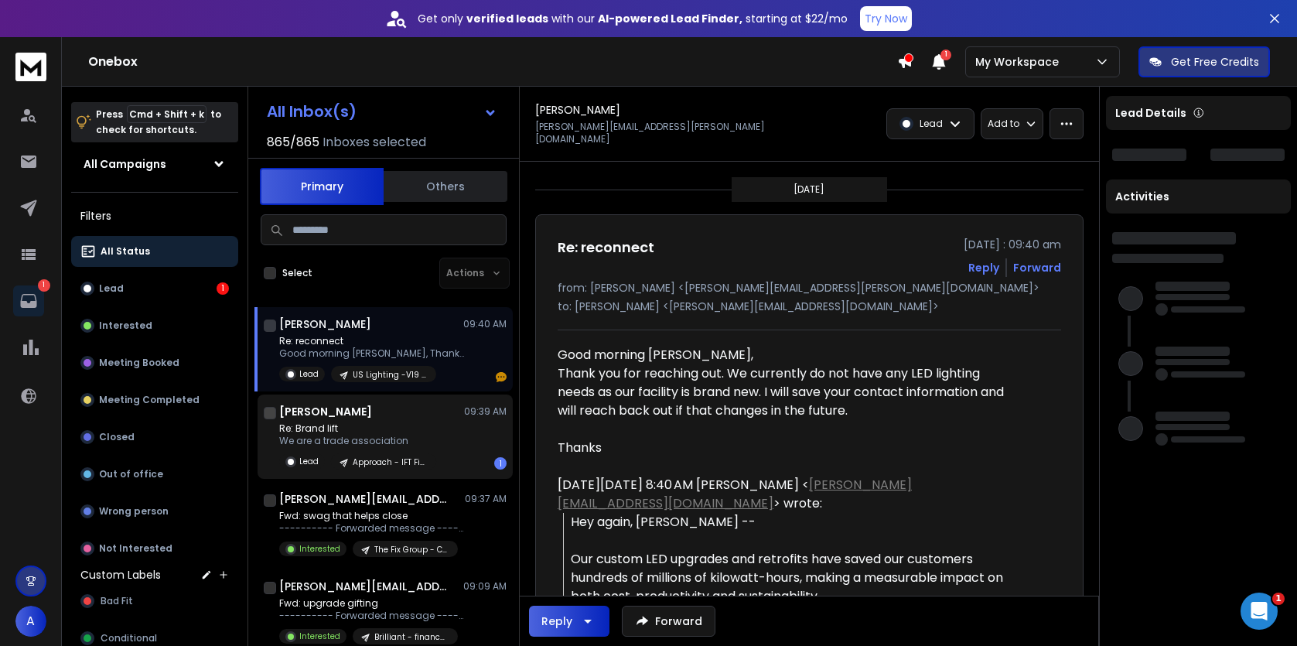
click at [350, 431] on p "Re: Brand lift" at bounding box center [357, 428] width 157 height 12
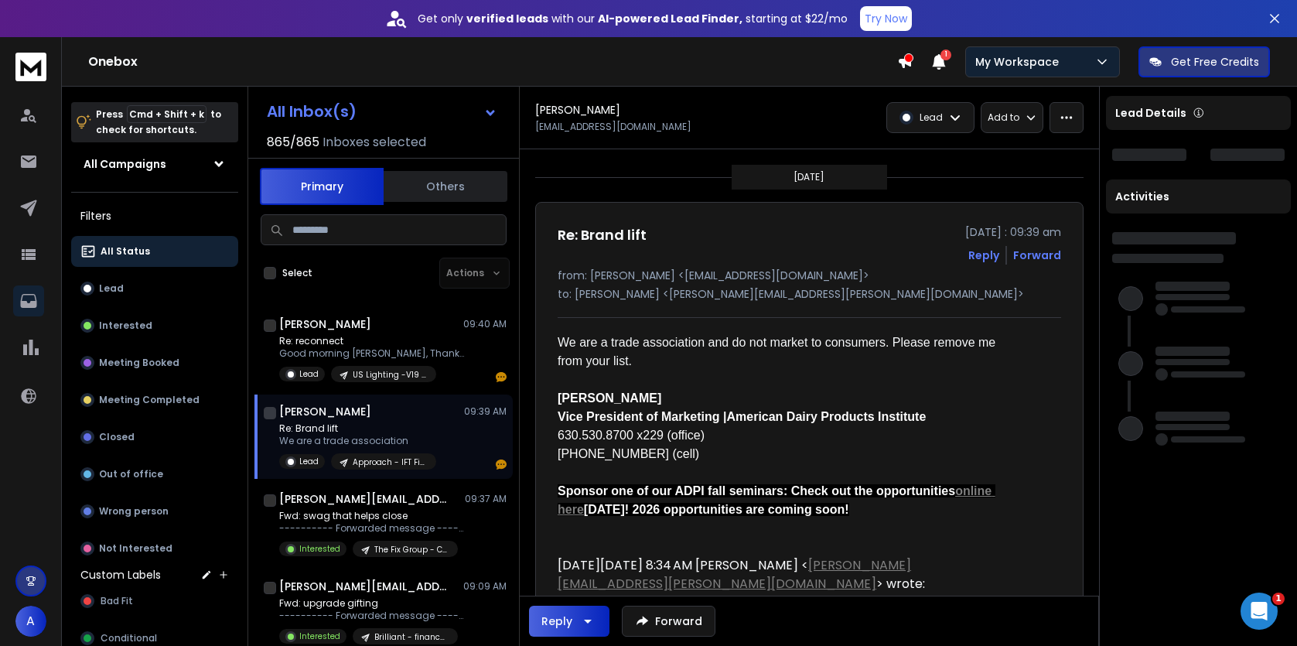
click at [1060, 63] on p "My Workspace" at bounding box center [1020, 61] width 90 height 15
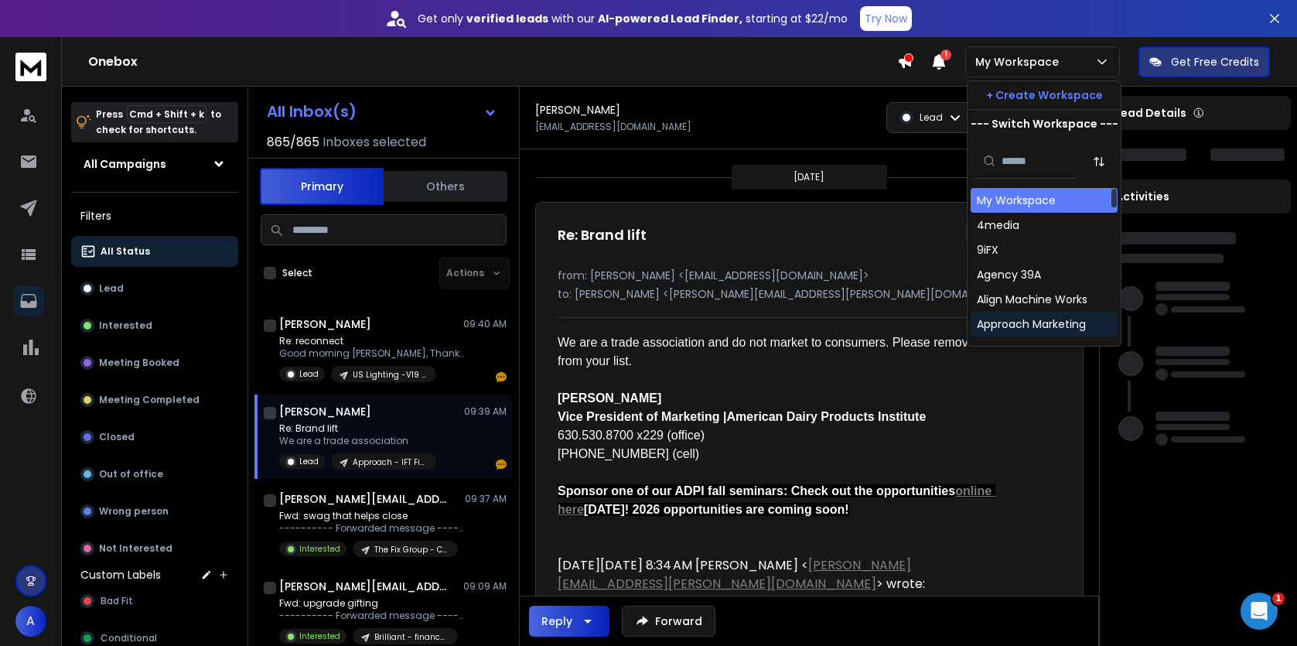
click at [1038, 318] on div "Approach Marketing" at bounding box center [1031, 323] width 109 height 15
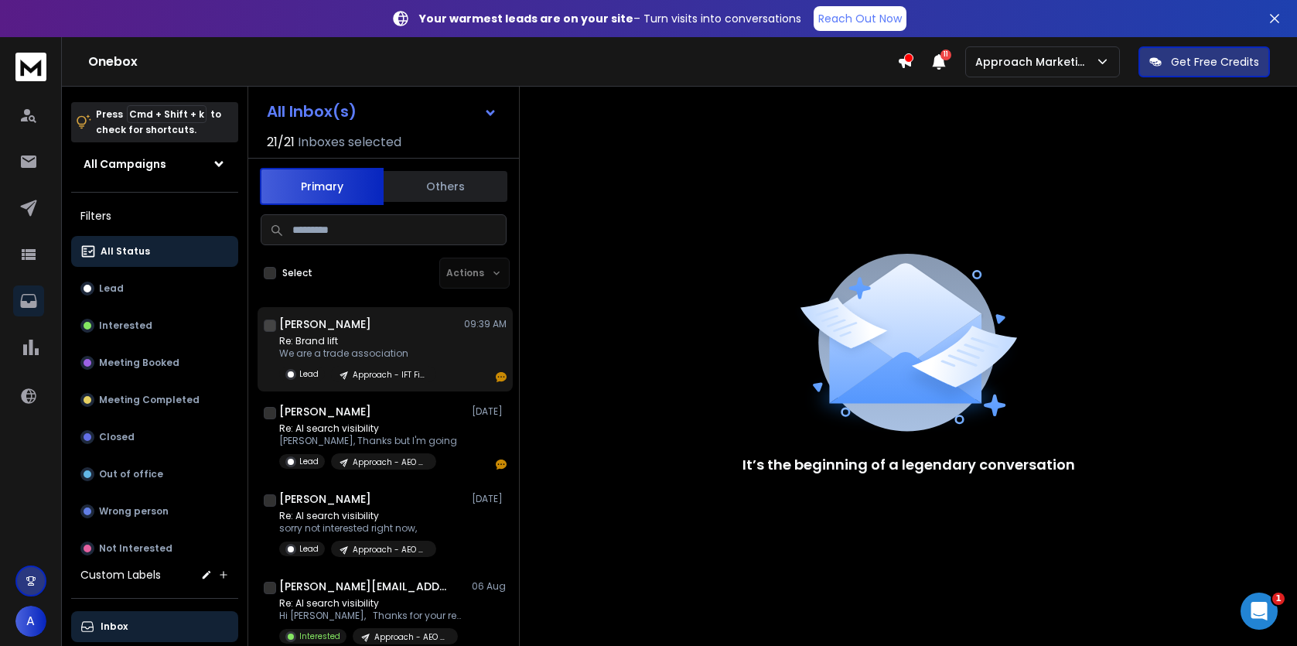
click at [363, 349] on p "We are a trade association" at bounding box center [357, 353] width 157 height 12
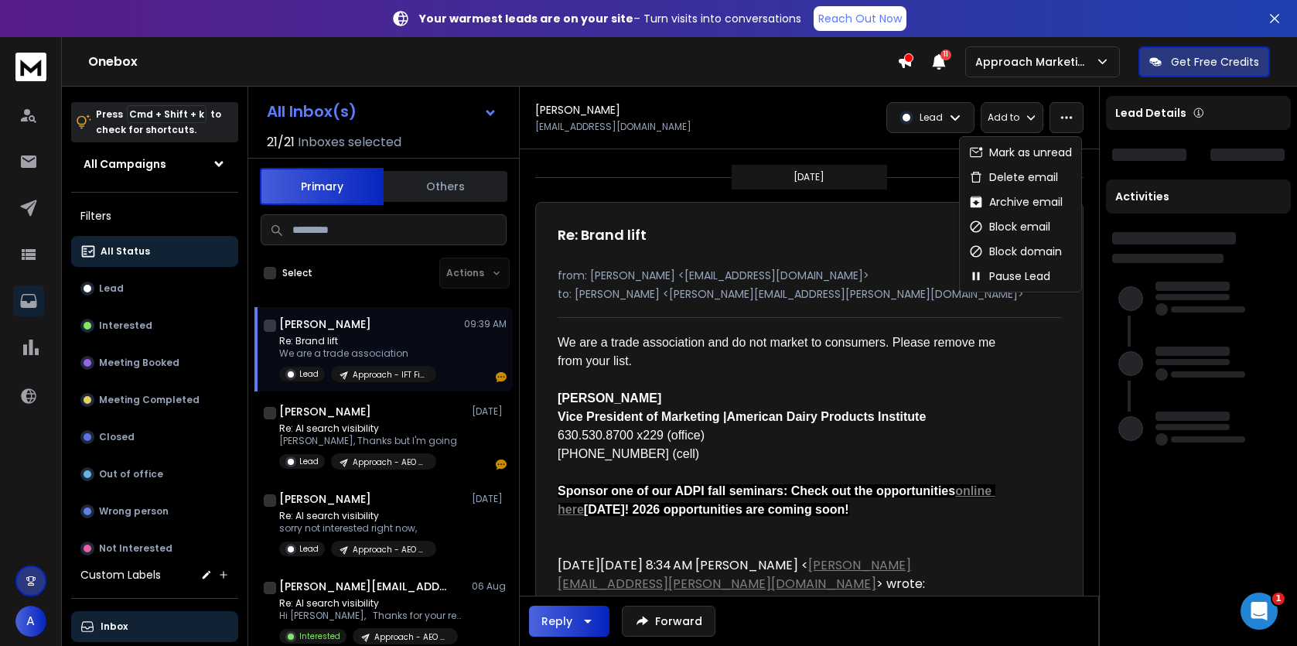
click at [1074, 119] on button "button" at bounding box center [1066, 117] width 34 height 31
click at [1026, 254] on div "Block domain" at bounding box center [1015, 251] width 93 height 15
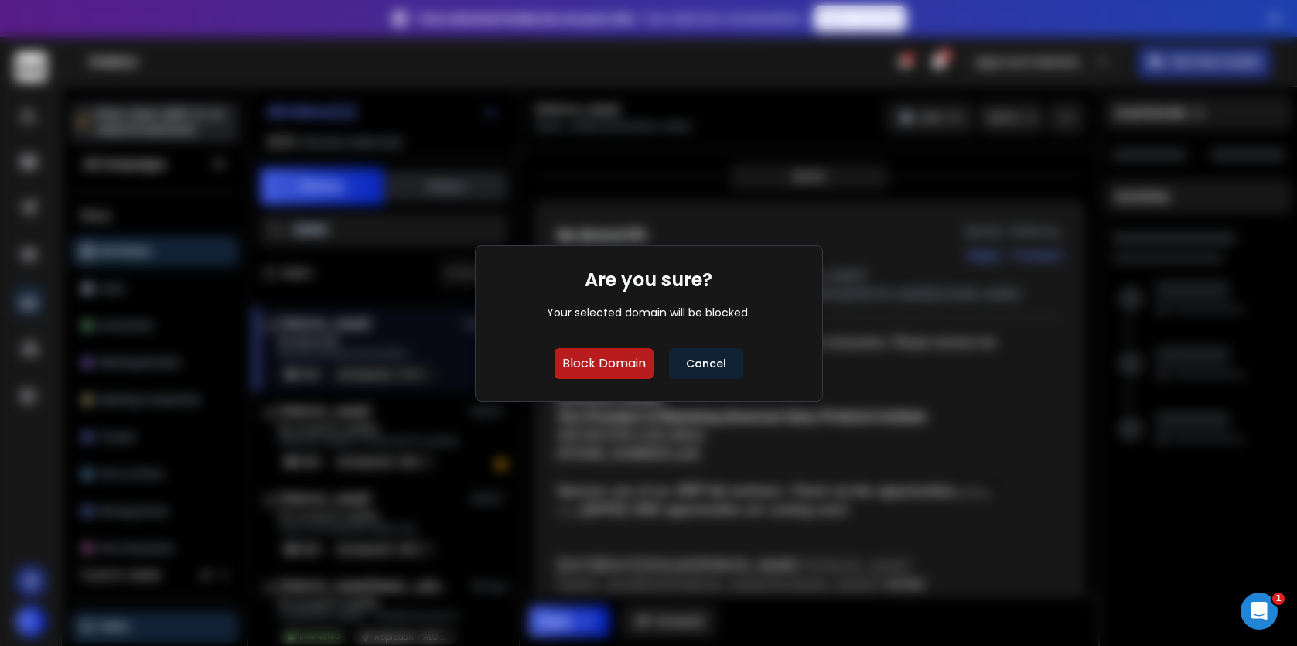
click at [623, 368] on button "Block Domain" at bounding box center [603, 363] width 99 height 31
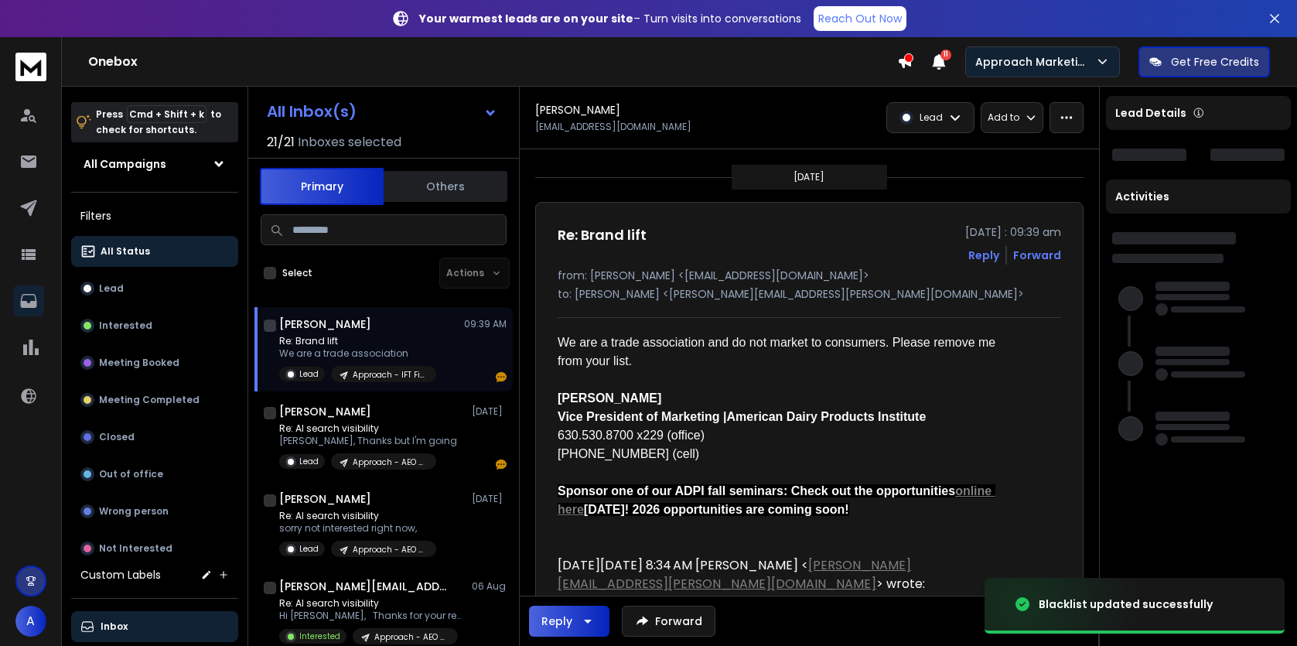
click at [1018, 68] on p "Approach Marketing" at bounding box center [1035, 61] width 120 height 15
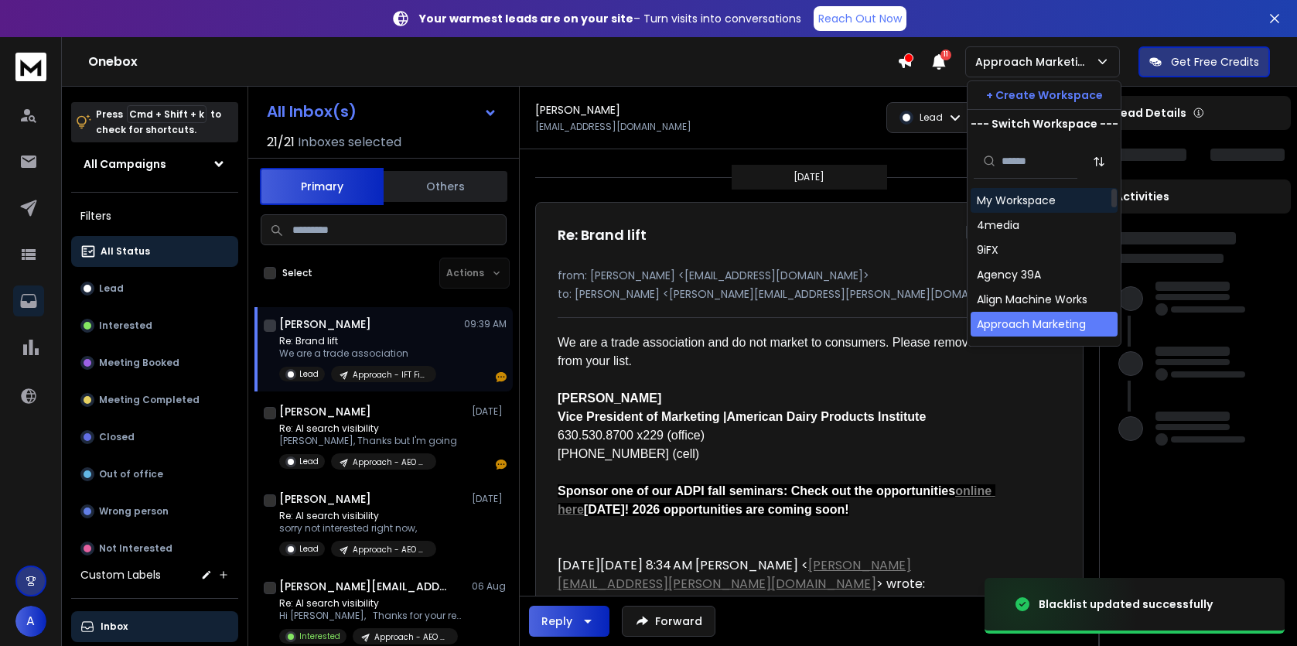
click at [1018, 196] on div "My Workspace" at bounding box center [1016, 200] width 79 height 15
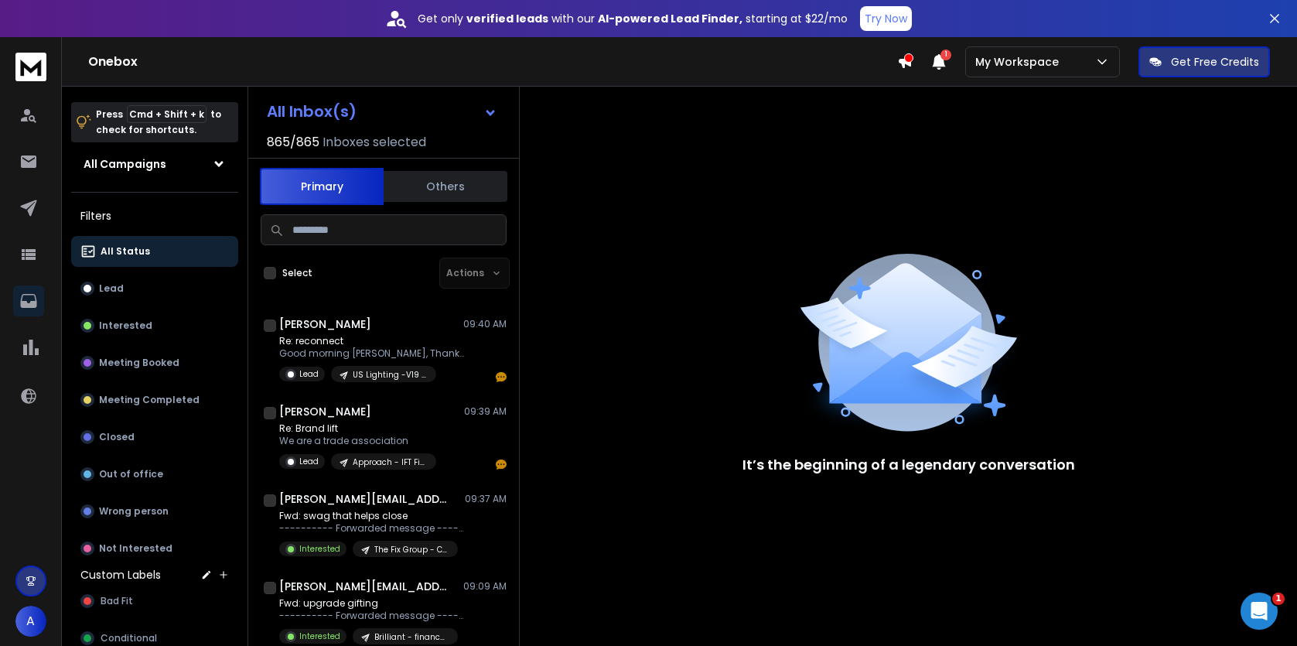
drag, startPoint x: 519, startPoint y: 311, endPoint x: 519, endPoint y: 321, distance: 10.1
click at [520, 321] on div "It’s the beginning of a legendary conversation" at bounding box center [908, 361] width 777 height 549
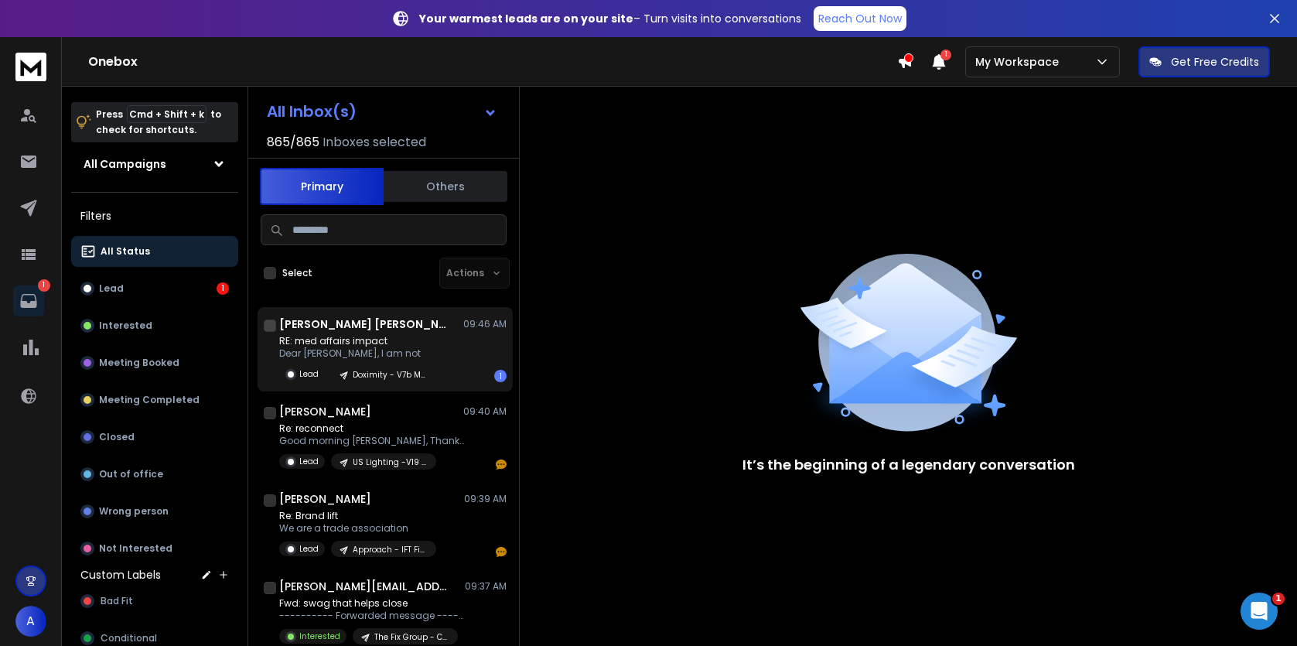
click at [425, 337] on p "RE: med affairs impact" at bounding box center [357, 341] width 157 height 12
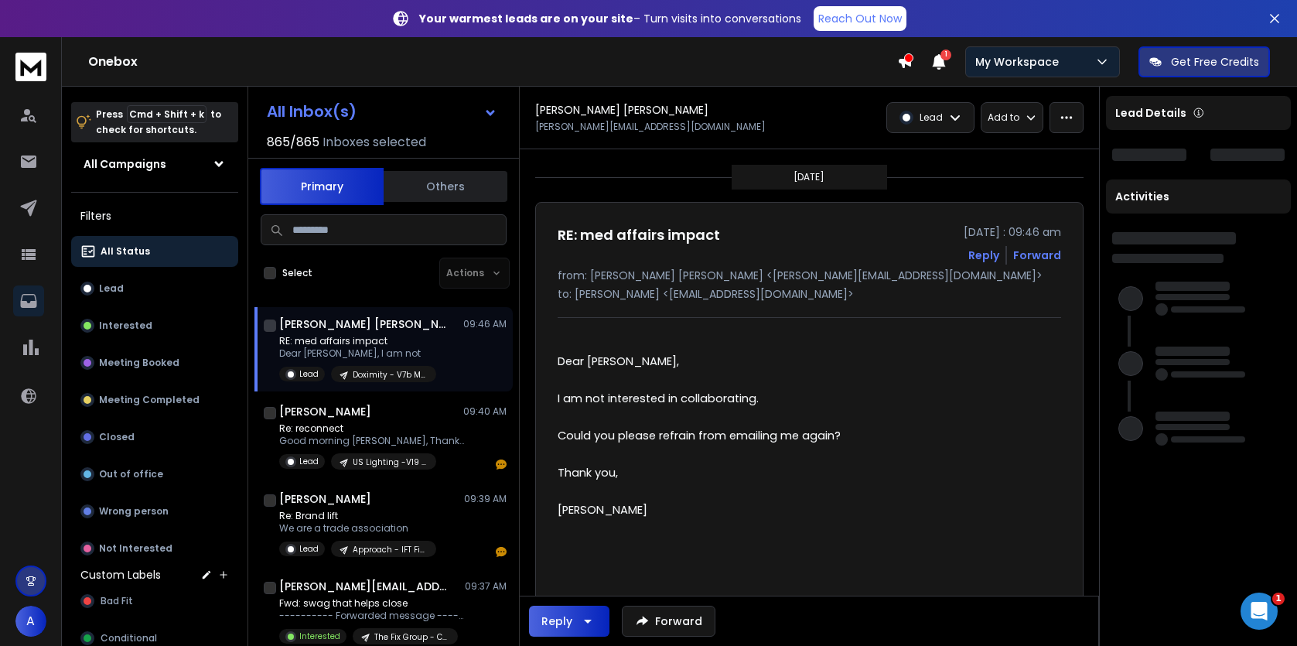
click at [1022, 67] on p "My Workspace" at bounding box center [1020, 61] width 90 height 15
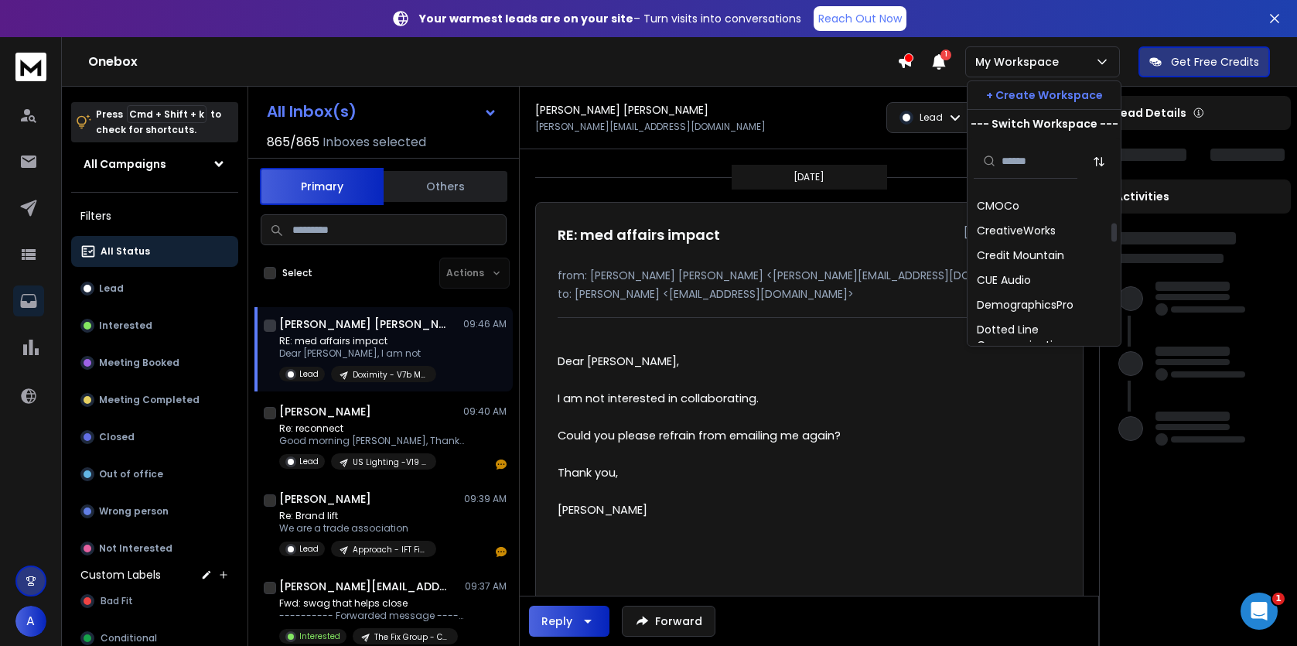
scroll to position [329, 0]
drag, startPoint x: 1114, startPoint y: 199, endPoint x: 1109, endPoint y: 239, distance: 40.6
click at [1111, 239] on div at bounding box center [1113, 237] width 5 height 19
click at [1058, 339] on div "Doximity - Medical Affairs" at bounding box center [1044, 354] width 135 height 31
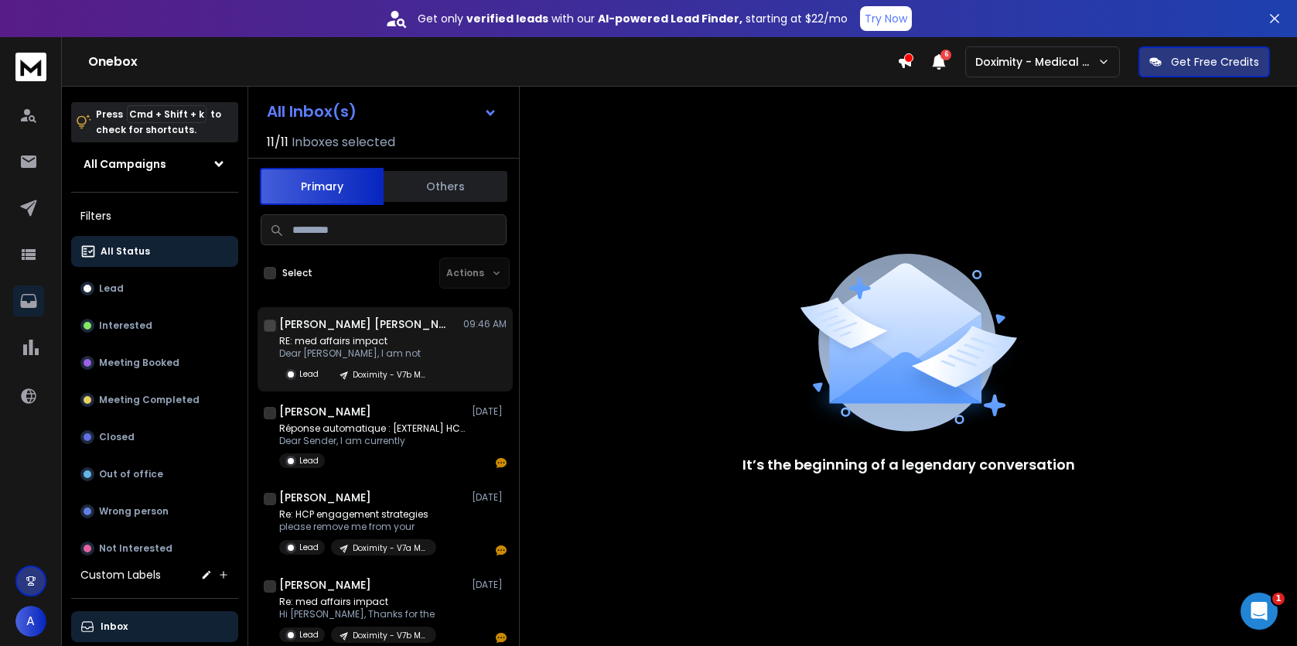
click at [419, 341] on p "RE: med affairs impact" at bounding box center [357, 341] width 157 height 12
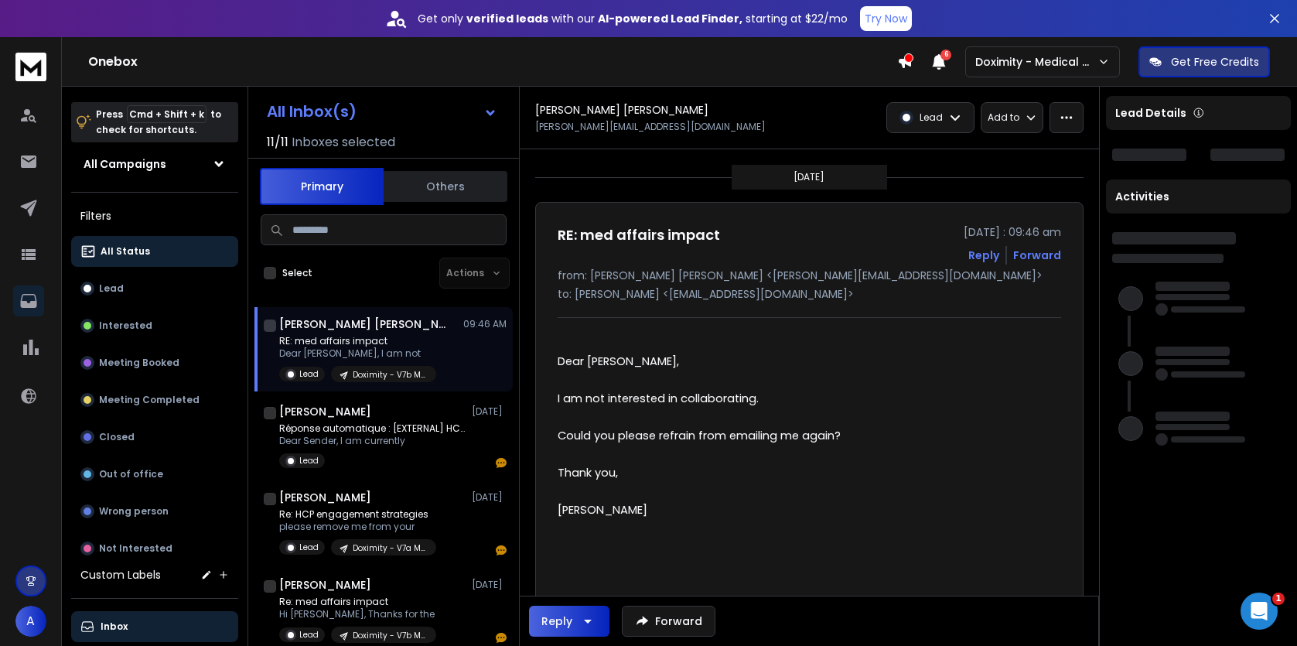
click at [1073, 122] on icon "button" at bounding box center [1066, 118] width 14 height 14
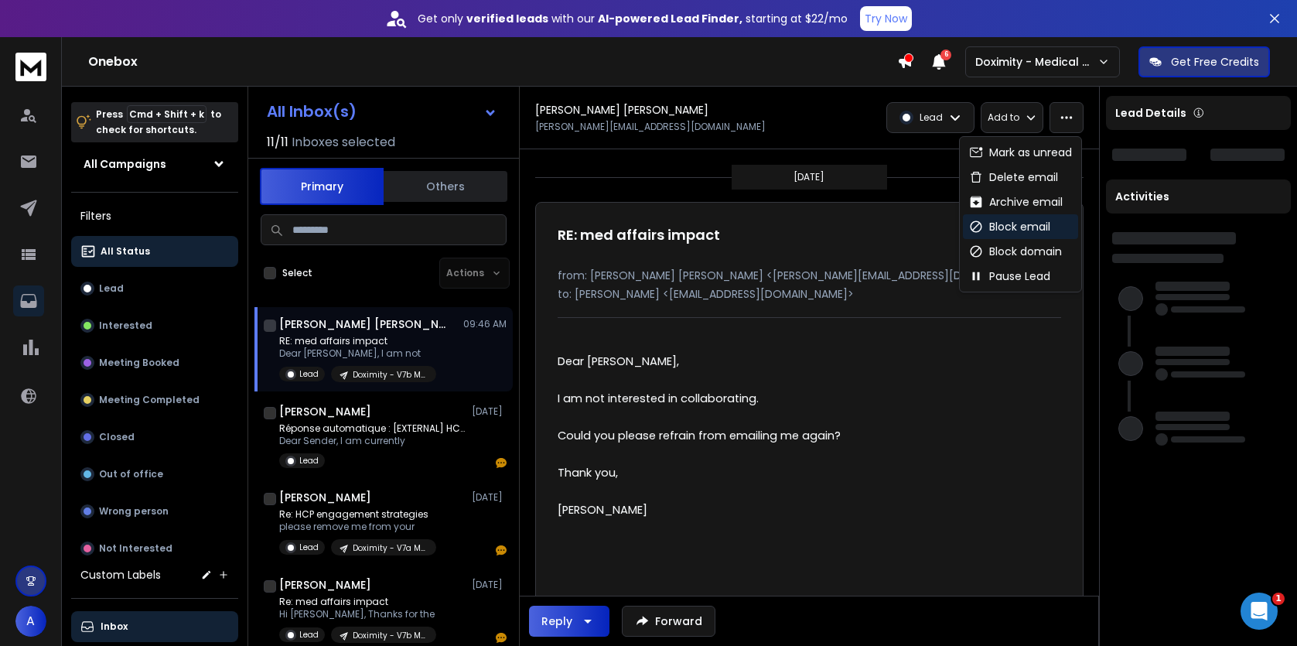
click at [1046, 227] on div "Block email" at bounding box center [1009, 226] width 81 height 15
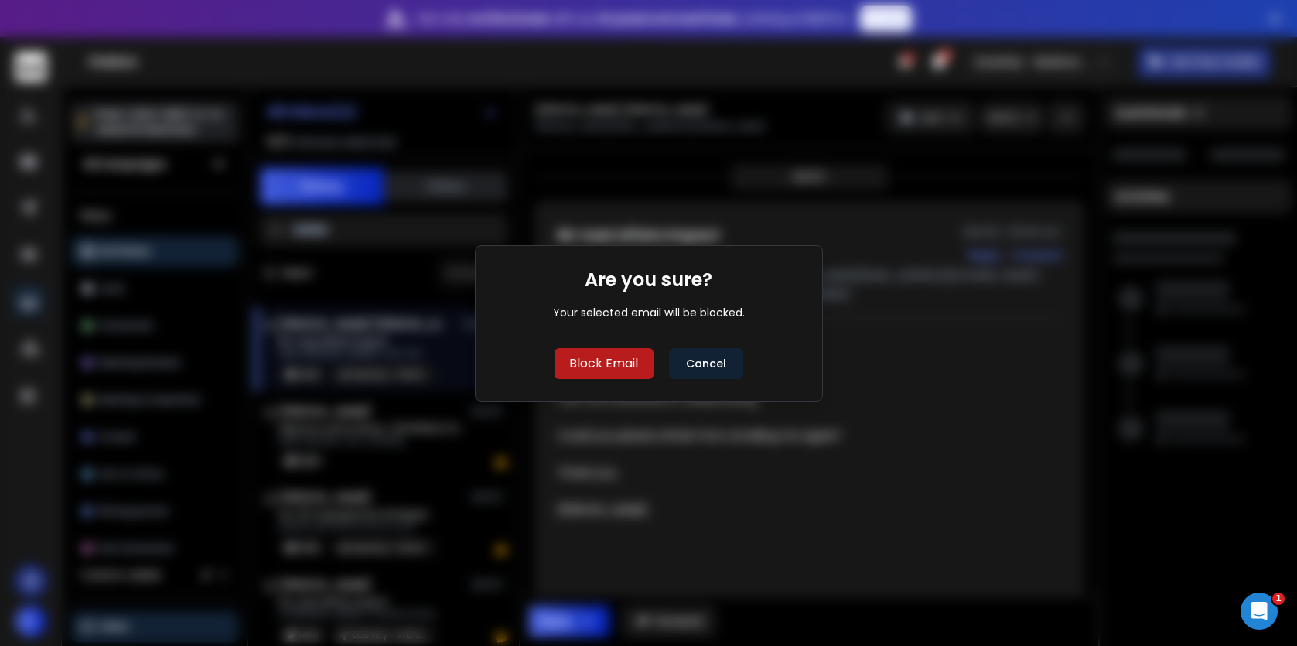
click at [588, 371] on button "Block Email" at bounding box center [603, 363] width 99 height 31
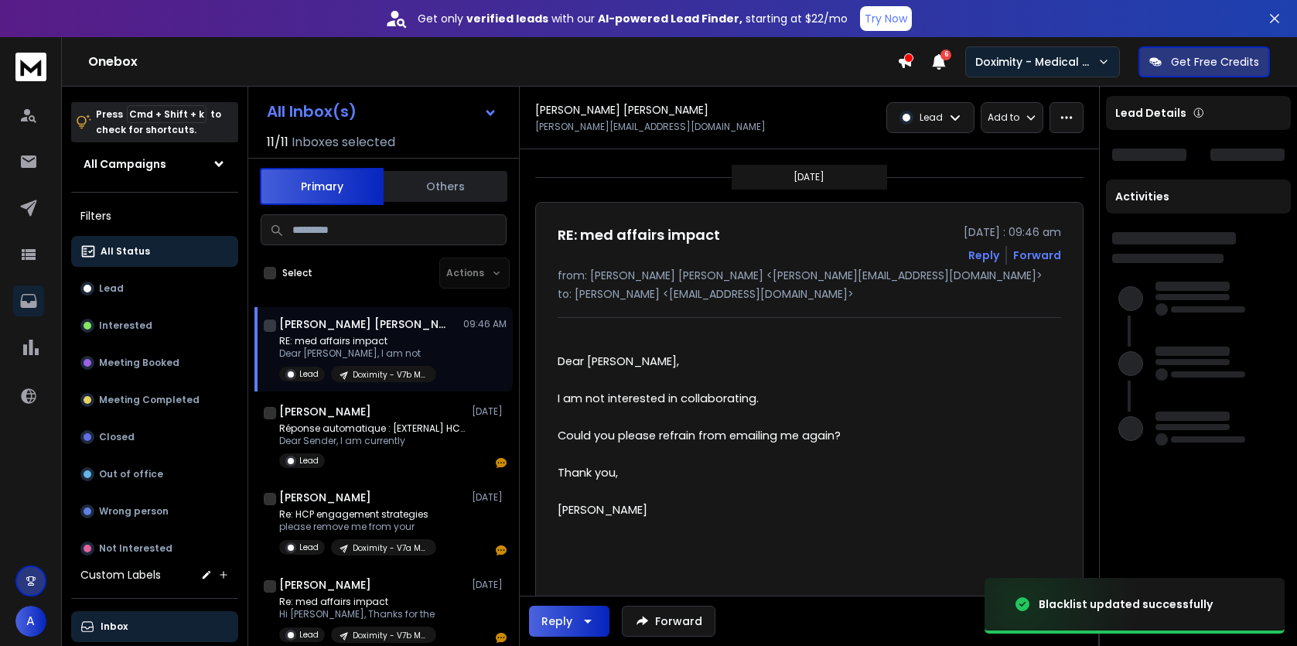
click at [1032, 61] on p "Doximity - Medical Affairs" at bounding box center [1036, 61] width 122 height 15
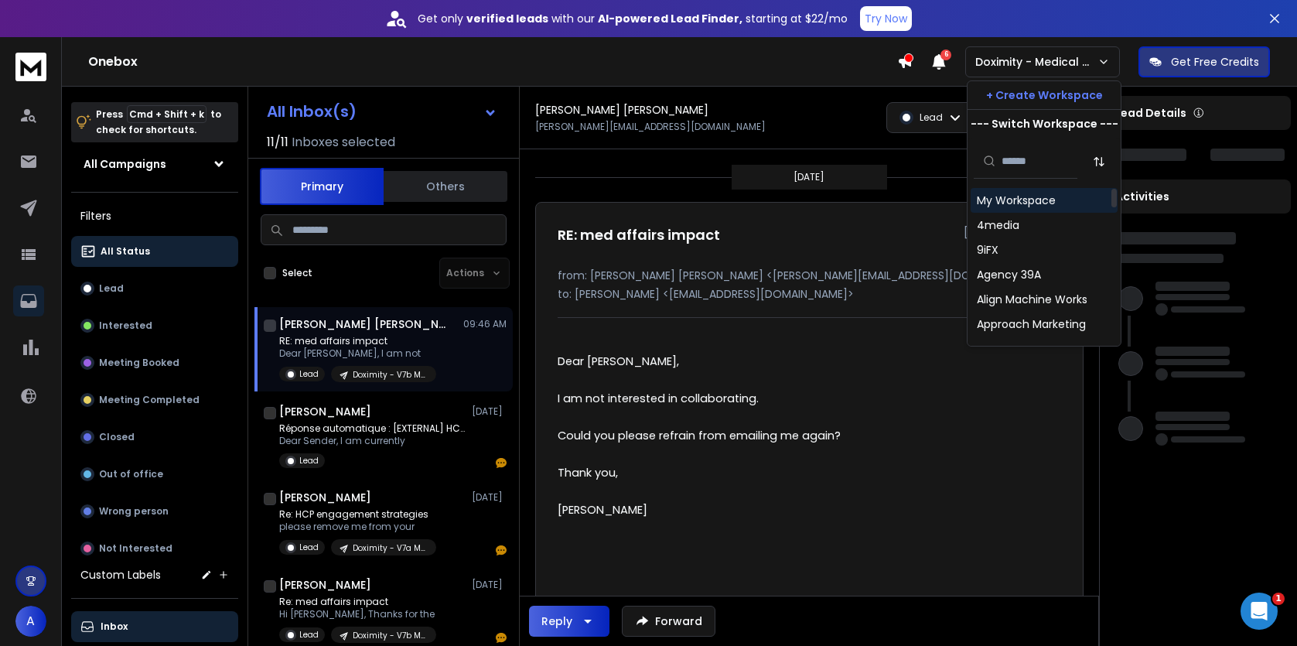
click at [994, 198] on div "My Workspace" at bounding box center [1016, 200] width 79 height 15
